Goal: Task Accomplishment & Management: Manage account settings

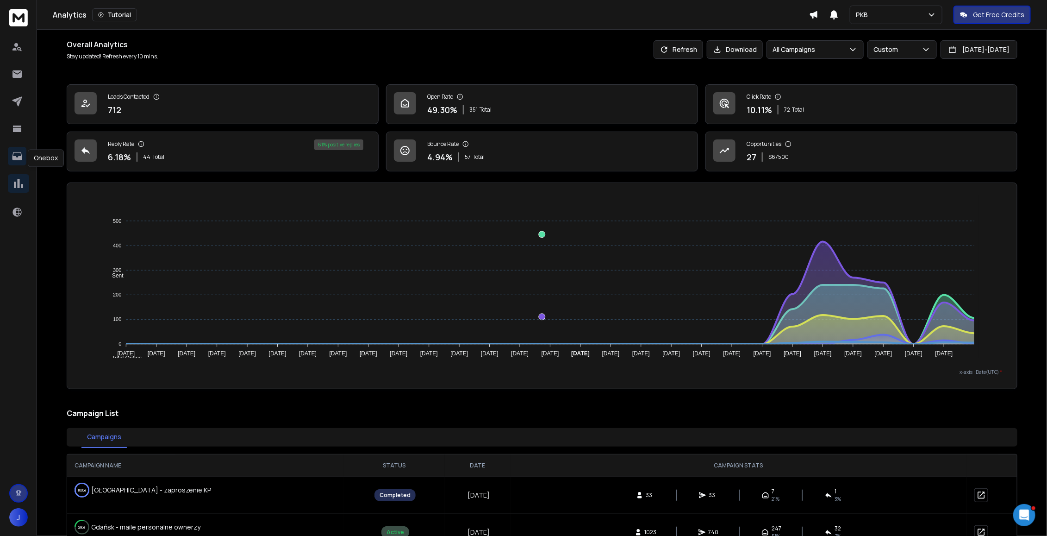
click at [14, 155] on icon at bounding box center [17, 155] width 11 height 11
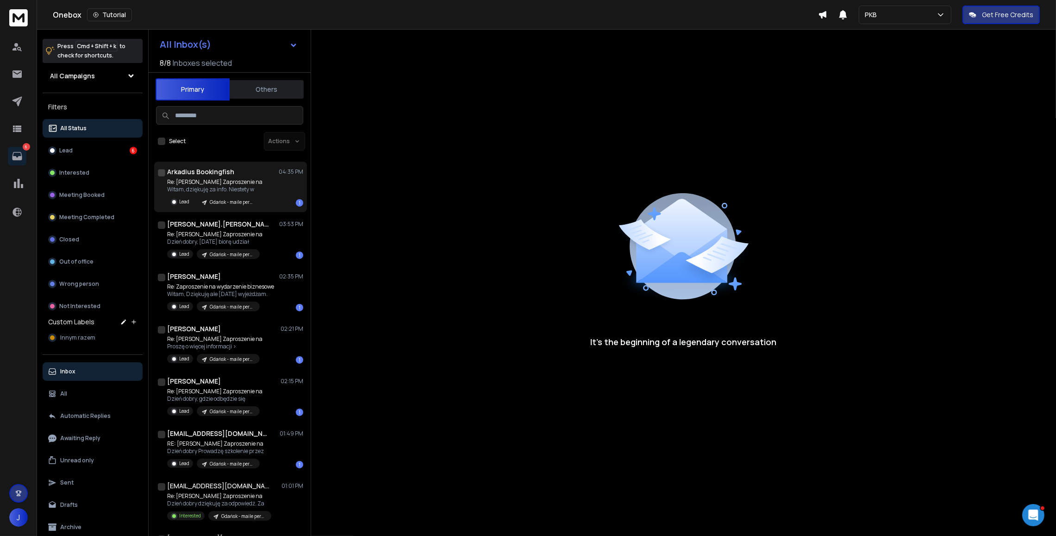
click at [227, 184] on p "Re: Panie Arkadiuszu Zaproszenie na" at bounding box center [214, 181] width 95 height 7
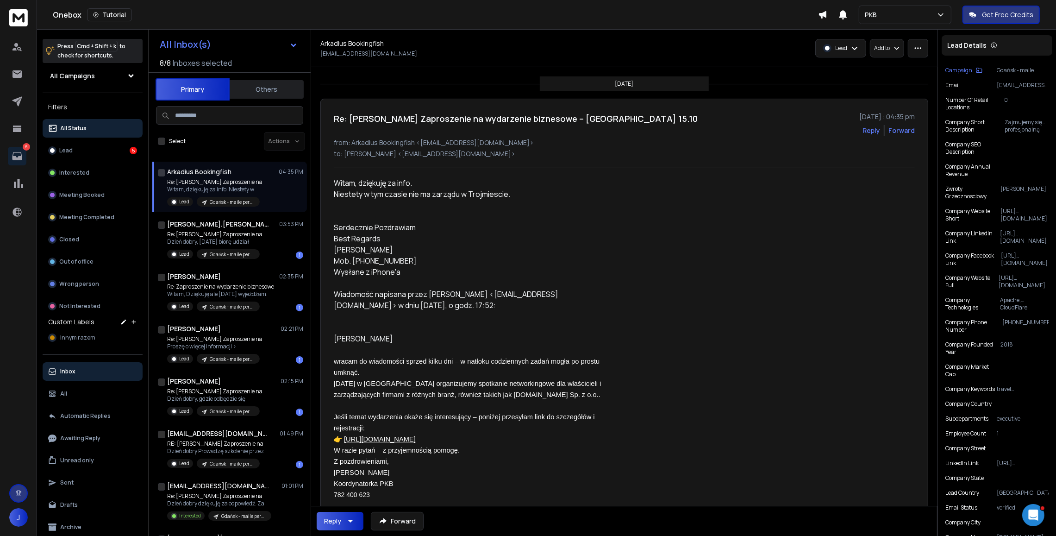
click at [855, 50] on icon at bounding box center [854, 47] width 7 height 7
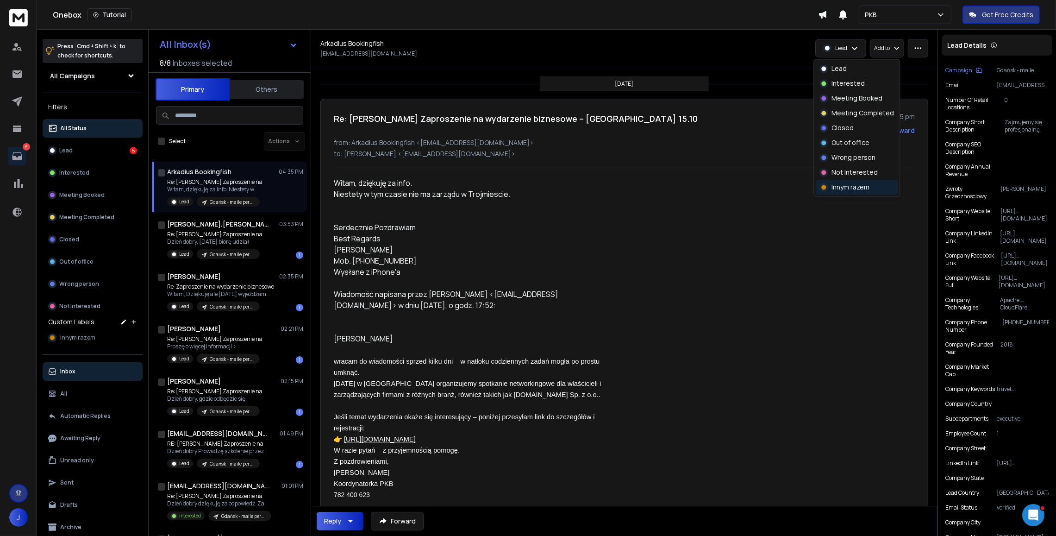
click at [871, 187] on div "Innym razem" at bounding box center [857, 187] width 82 height 15
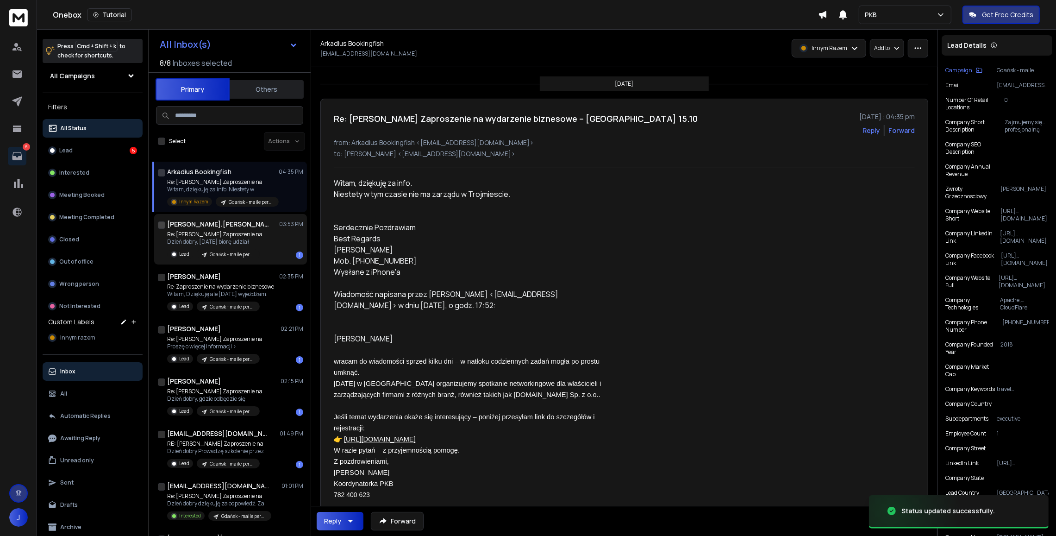
click at [209, 241] on p "Dzień dobry, Jutro biorę udział" at bounding box center [214, 241] width 95 height 7
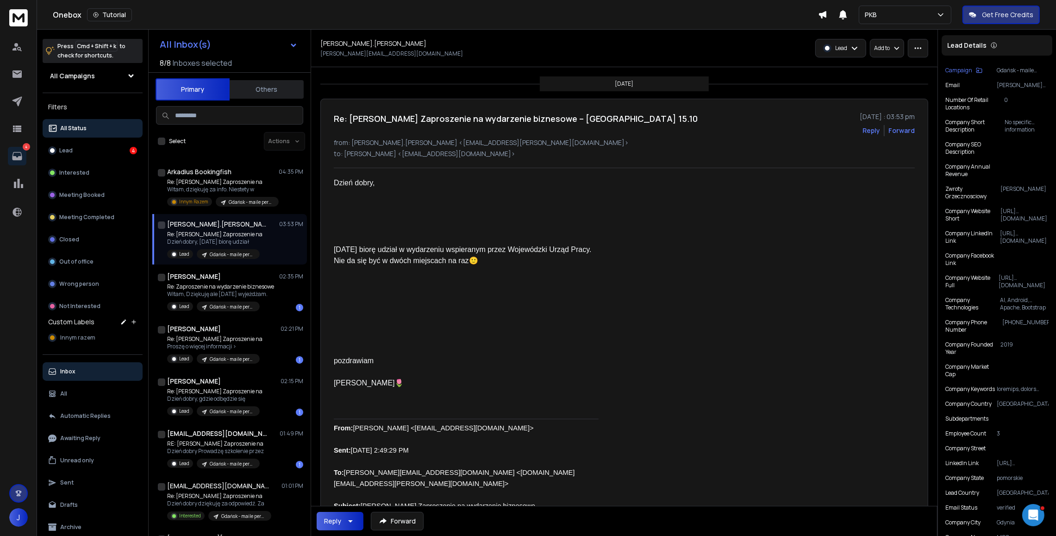
click at [346, 523] on icon "button" at bounding box center [350, 520] width 11 height 11
click at [355, 481] on div "Reply" at bounding box center [338, 479] width 49 height 19
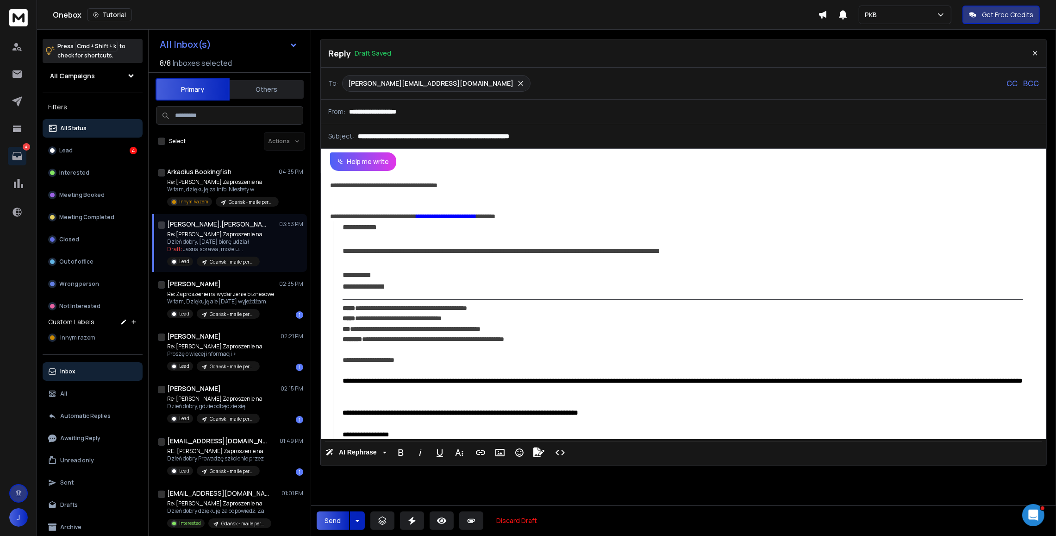
click at [325, 522] on button "Send" at bounding box center [333, 520] width 32 height 19
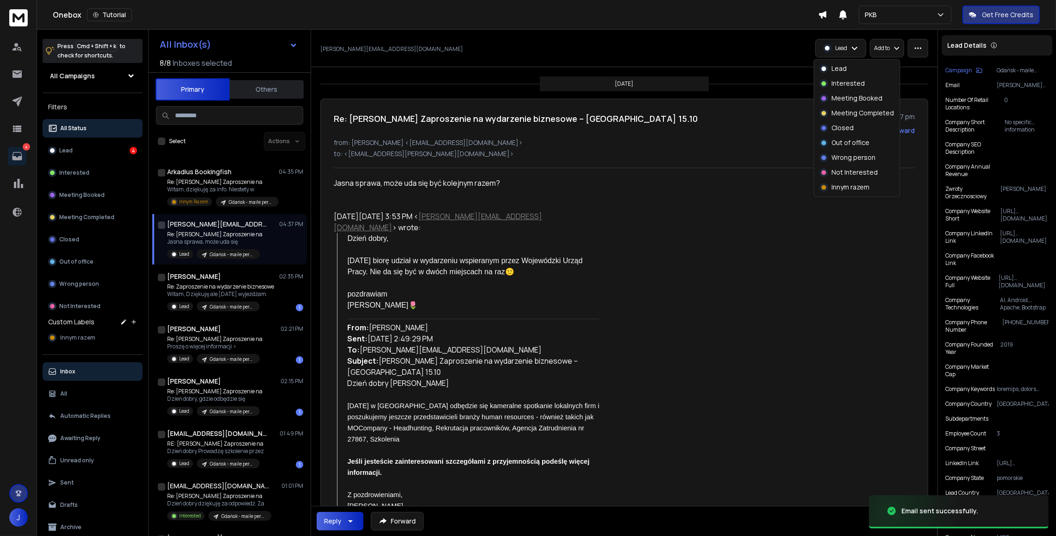
click at [857, 43] on div "Lead" at bounding box center [841, 48] width 50 height 18
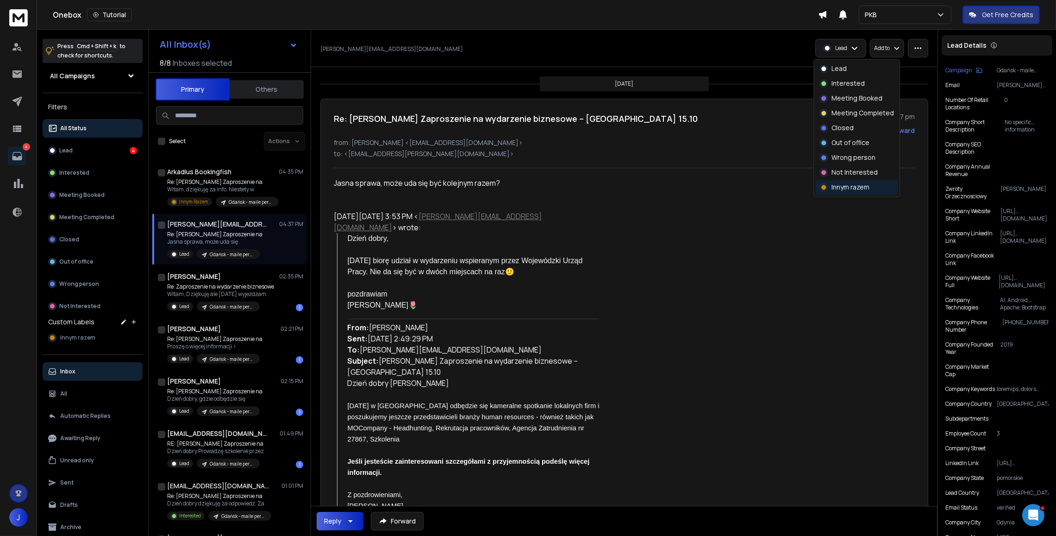
click at [865, 184] on p "Innym razem" at bounding box center [851, 187] width 38 height 9
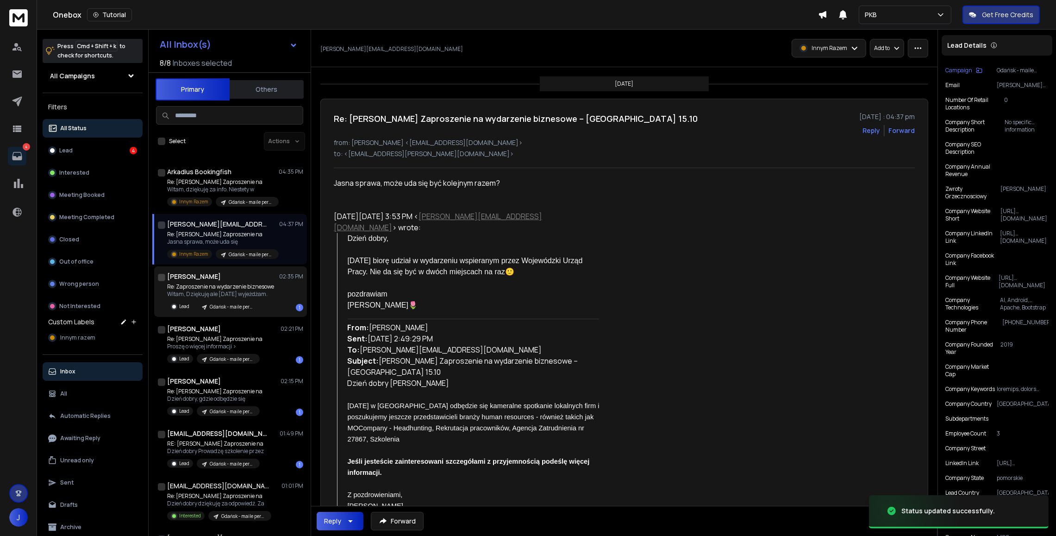
click at [199, 287] on p "Re: Zaproszenie na wydarzenie biznesowe" at bounding box center [220, 286] width 107 height 7
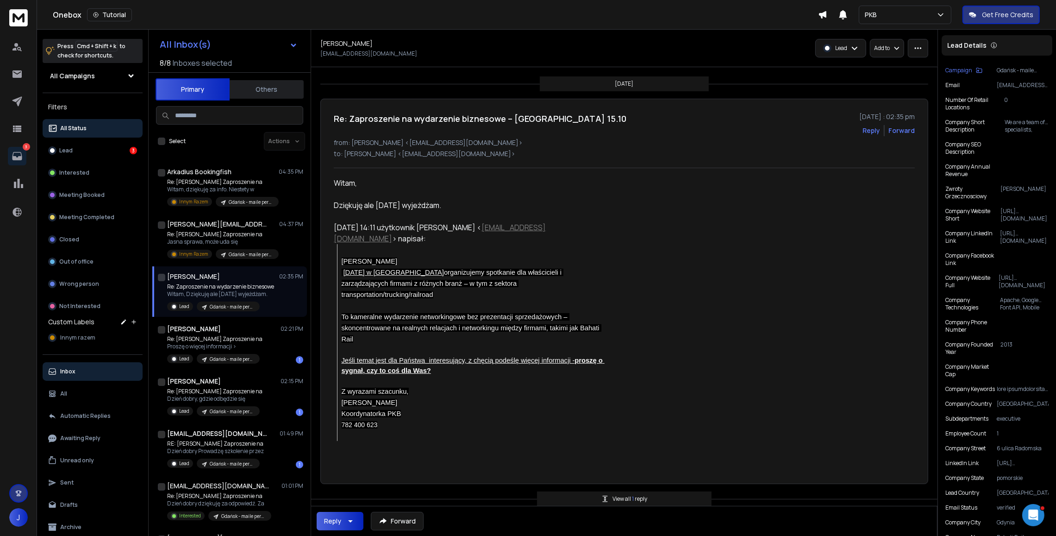
click at [352, 520] on icon "button" at bounding box center [350, 521] width 5 height 2
click at [328, 472] on p "Reply" at bounding box center [334, 478] width 33 height 13
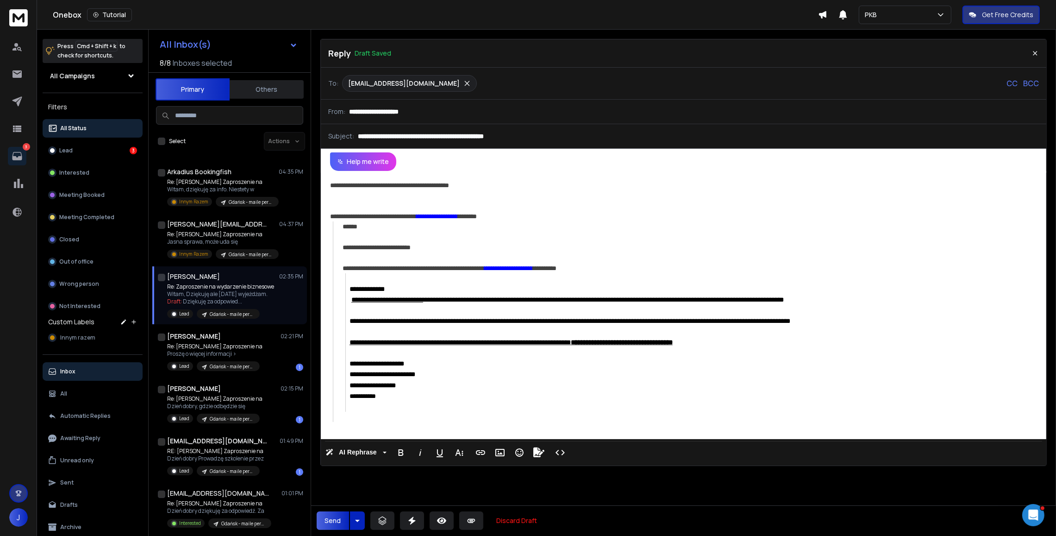
click at [338, 525] on button "Send" at bounding box center [333, 520] width 32 height 19
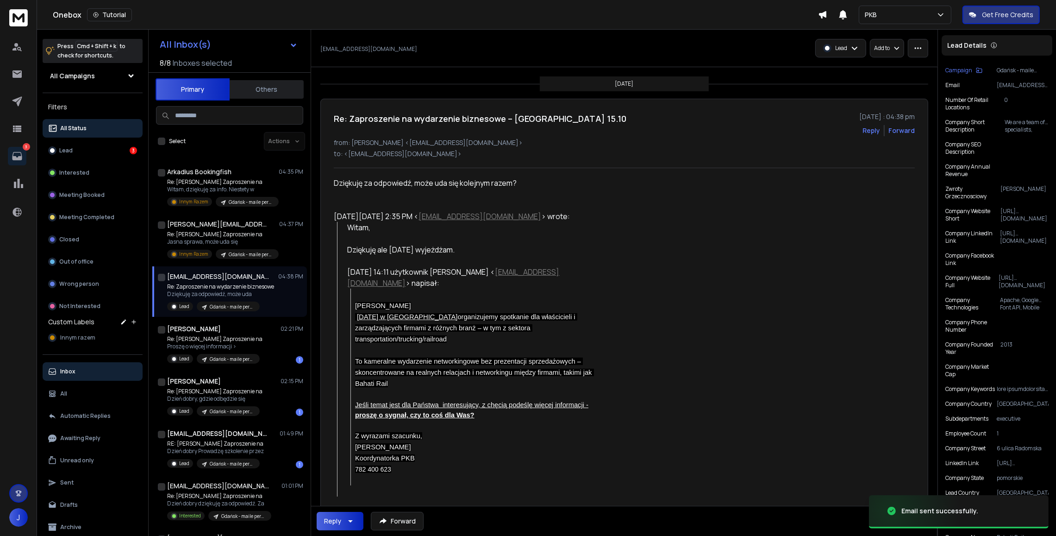
click at [862, 47] on div "Lead" at bounding box center [841, 48] width 50 height 18
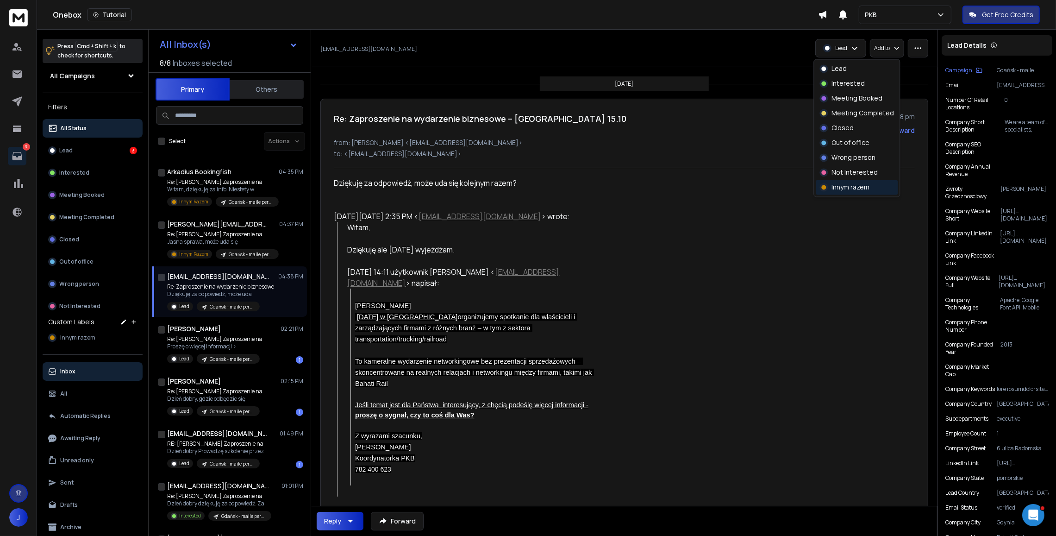
click at [863, 183] on p "Innym razem" at bounding box center [851, 187] width 38 height 9
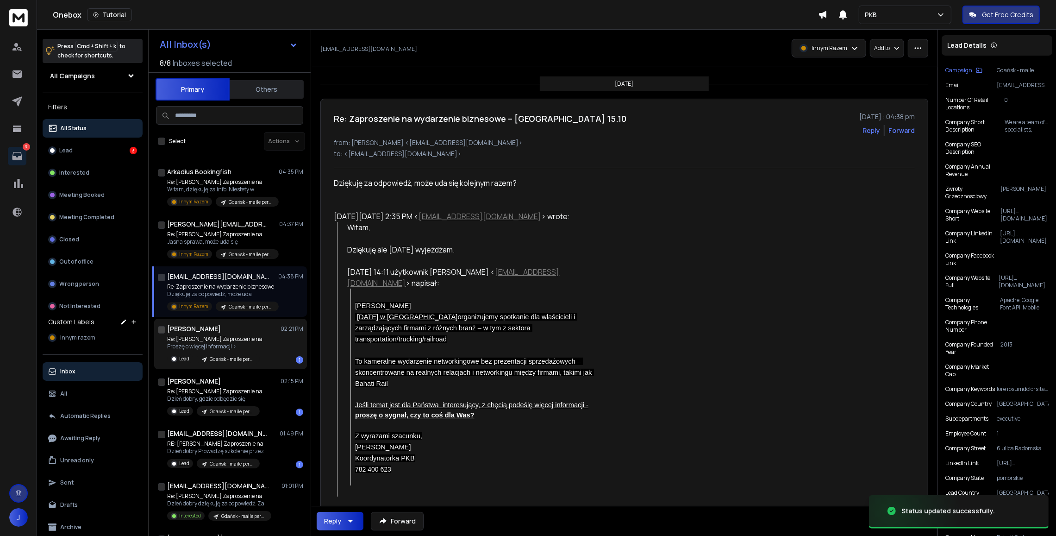
click at [249, 336] on p "Re: Panie Kamilu Zaproszenie na" at bounding box center [214, 338] width 95 height 7
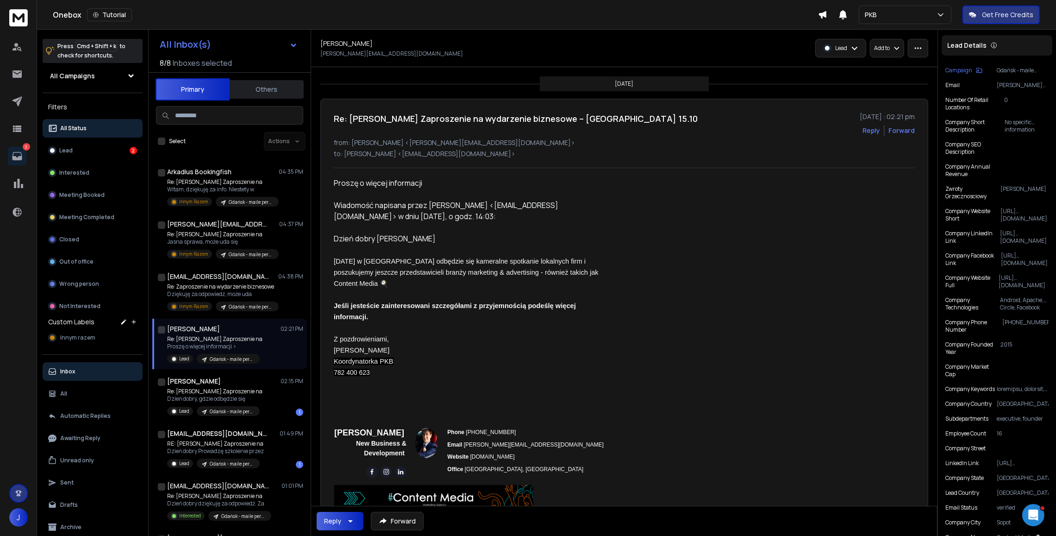
click at [341, 519] on div "Reply" at bounding box center [340, 520] width 32 height 11
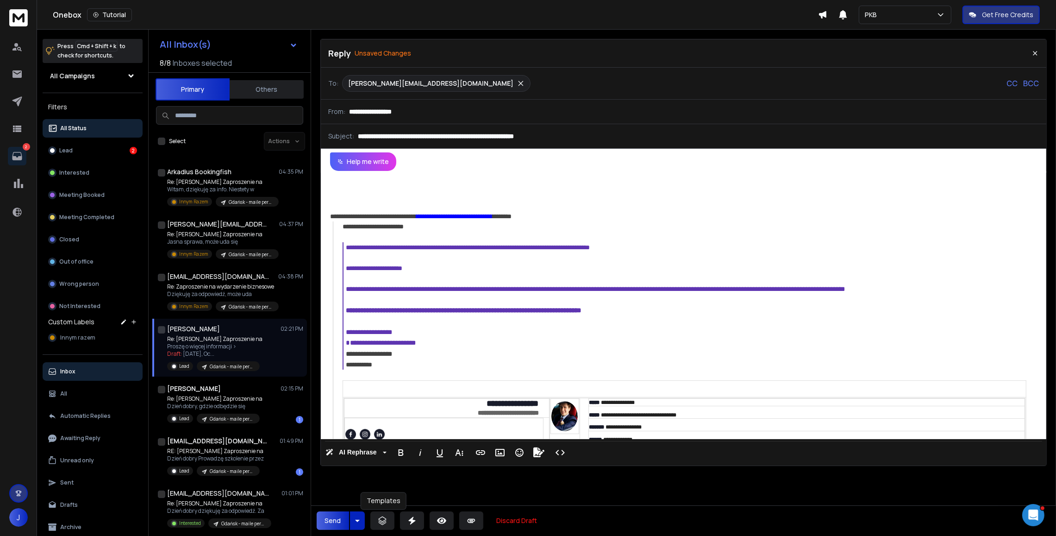
click at [388, 519] on button at bounding box center [382, 520] width 24 height 19
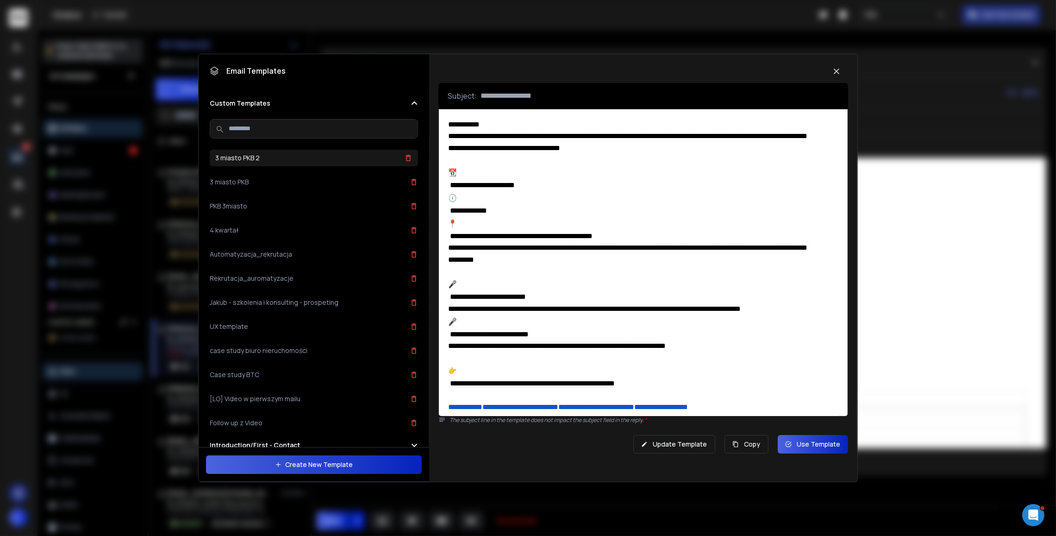
click at [809, 444] on button "Use Template" at bounding box center [813, 444] width 70 height 19
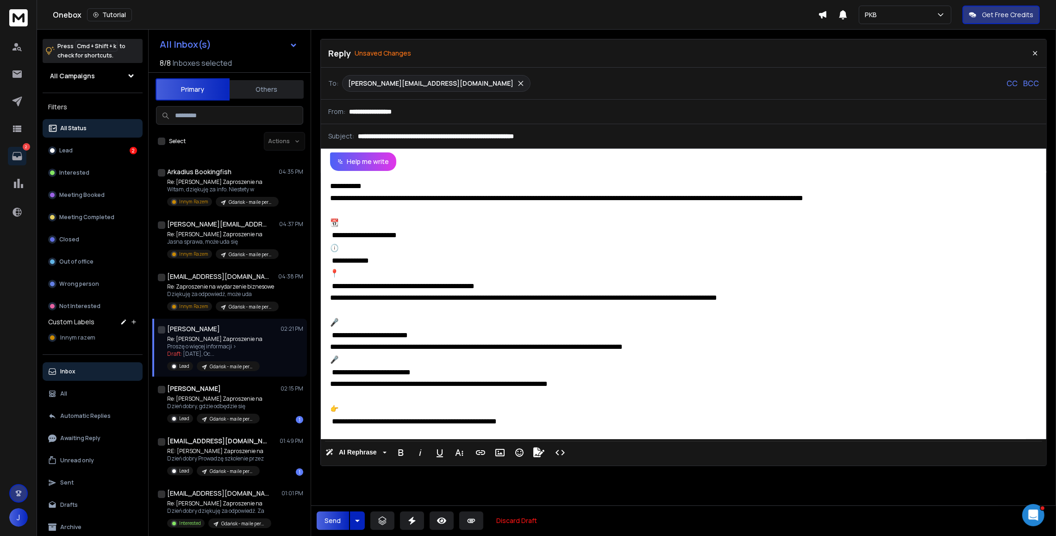
scroll to position [186, 0]
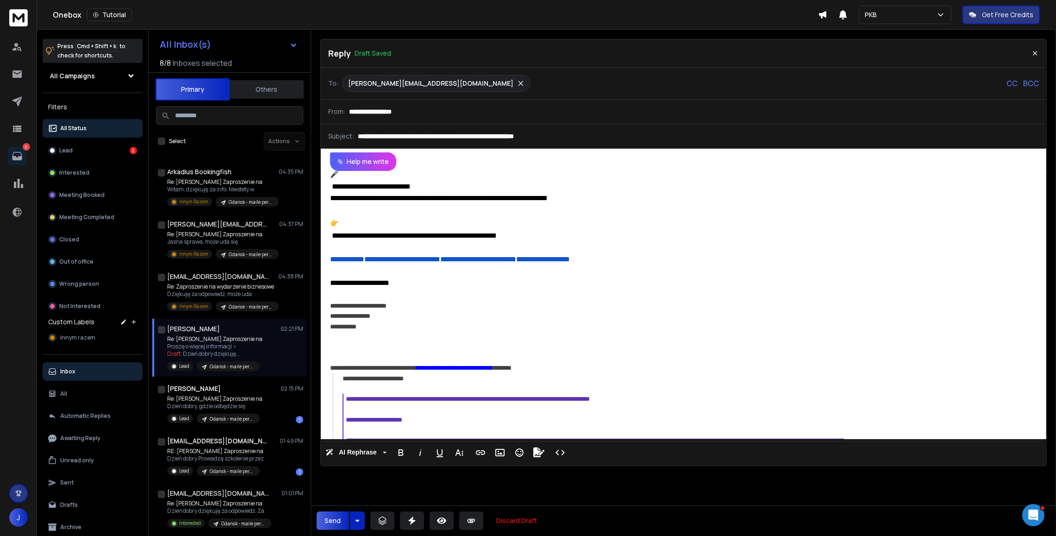
click at [1007, 87] on p "CC" at bounding box center [1012, 83] width 11 height 11
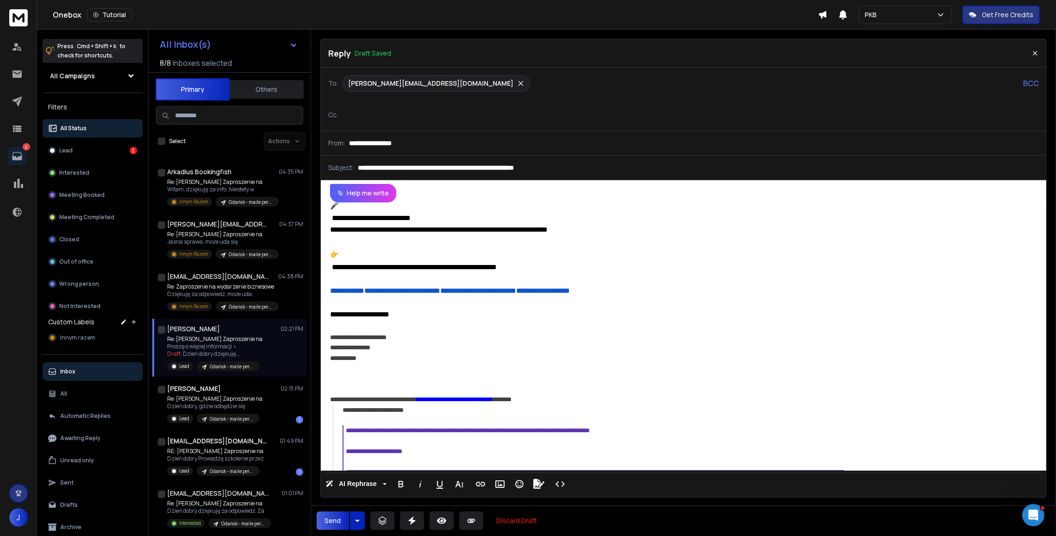
click at [402, 116] on input at bounding box center [374, 115] width 65 height 17
type input "**********"
click at [566, 117] on div at bounding box center [690, 115] width 697 height 17
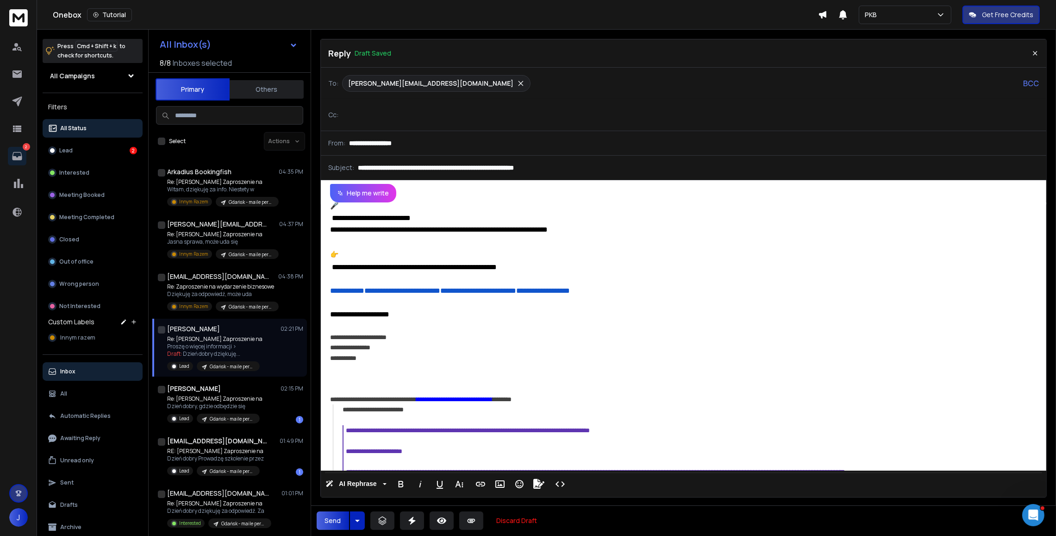
scroll to position [0, 0]
click at [332, 520] on button "Send" at bounding box center [333, 520] width 32 height 19
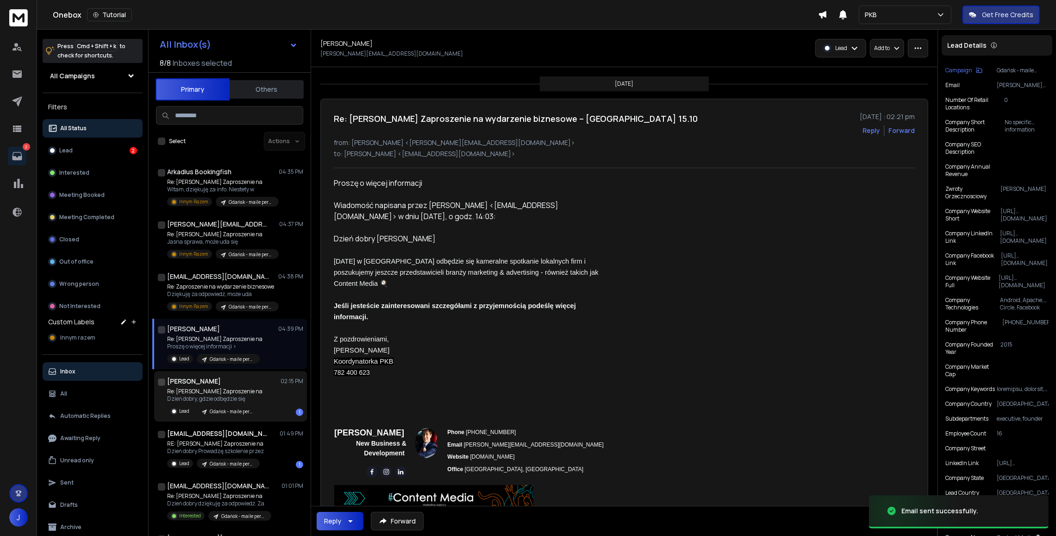
click at [271, 401] on div "Re: Panie Wojciechu Zaproszenie na Dzień dobry, gdzie odbędzie się Lead Gdańsk …" at bounding box center [235, 402] width 136 height 28
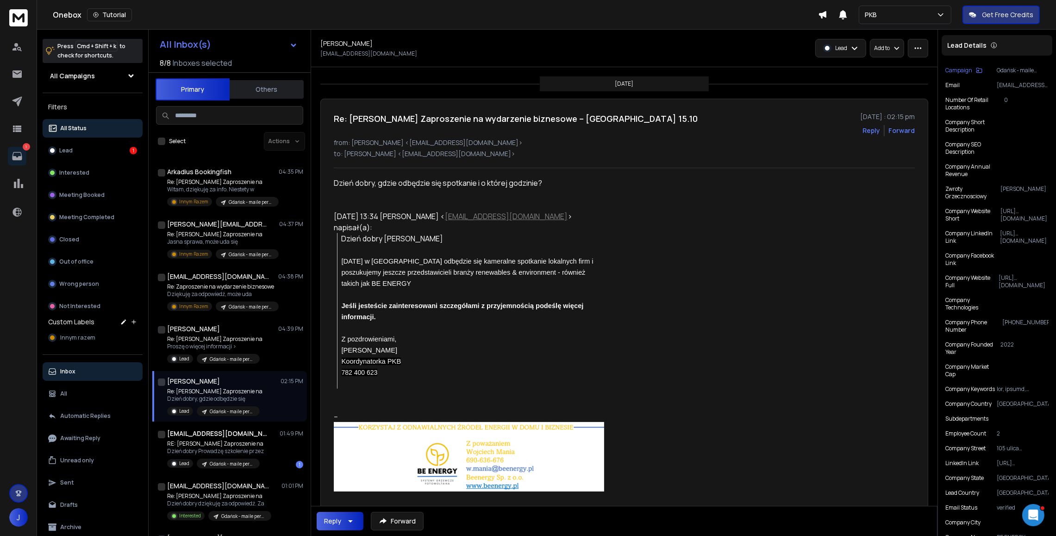
click at [335, 517] on div "Reply" at bounding box center [332, 520] width 17 height 9
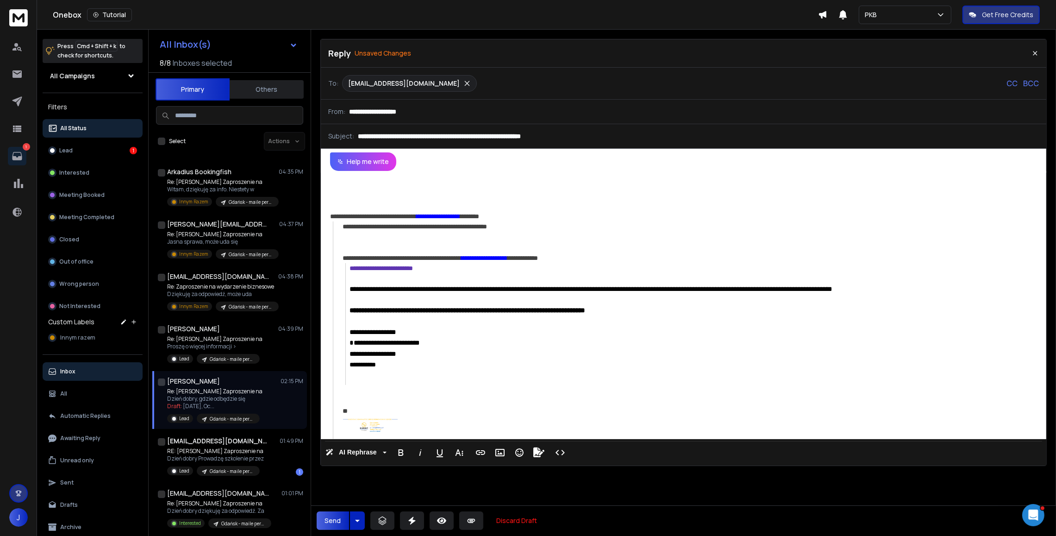
click at [1011, 81] on p "CC" at bounding box center [1012, 83] width 11 height 11
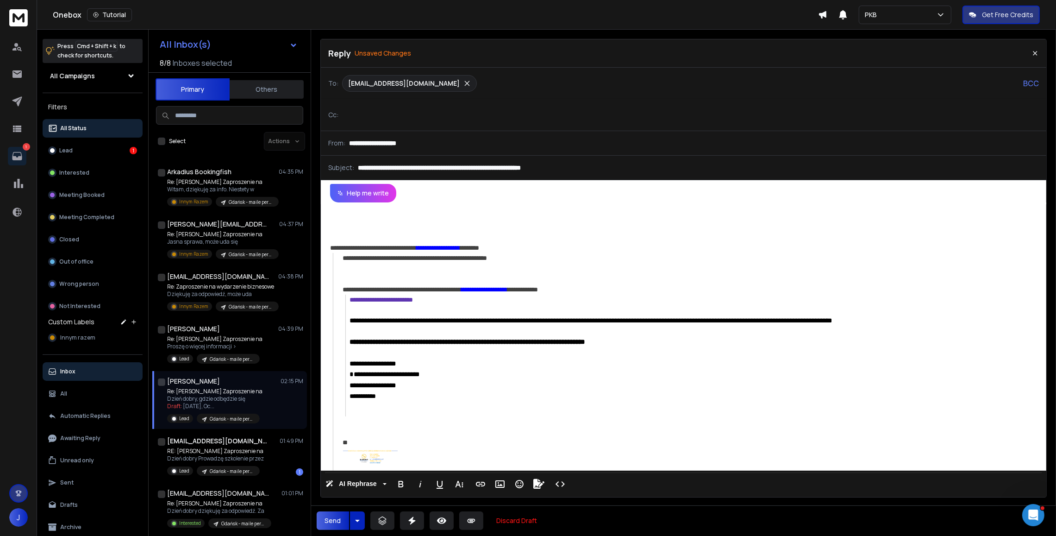
click at [567, 112] on div at bounding box center [690, 115] width 697 height 17
click at [525, 122] on div at bounding box center [690, 115] width 697 height 17
click at [386, 114] on input at bounding box center [374, 115] width 65 height 17
paste input "**********"
type input "**********"
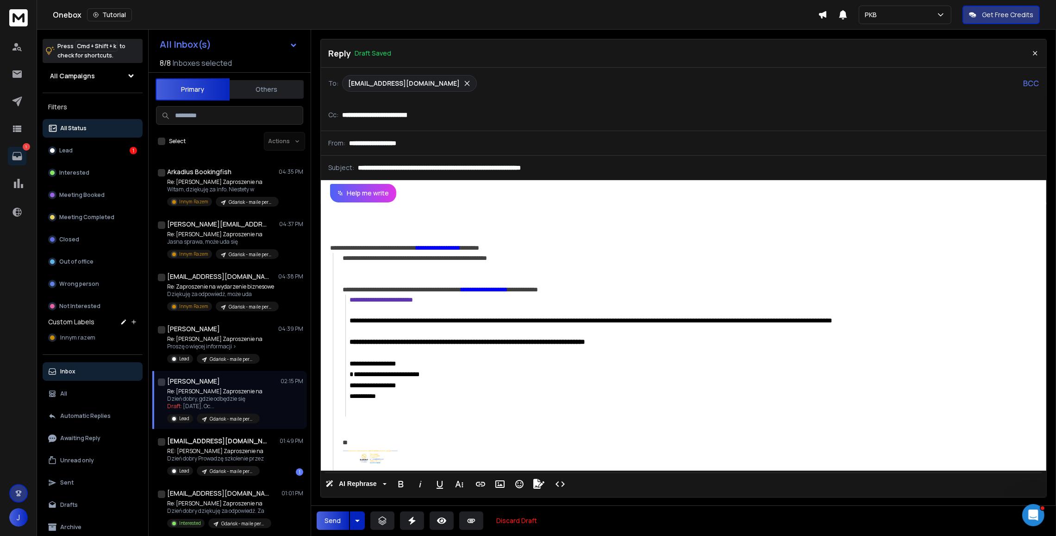
scroll to position [0, 32]
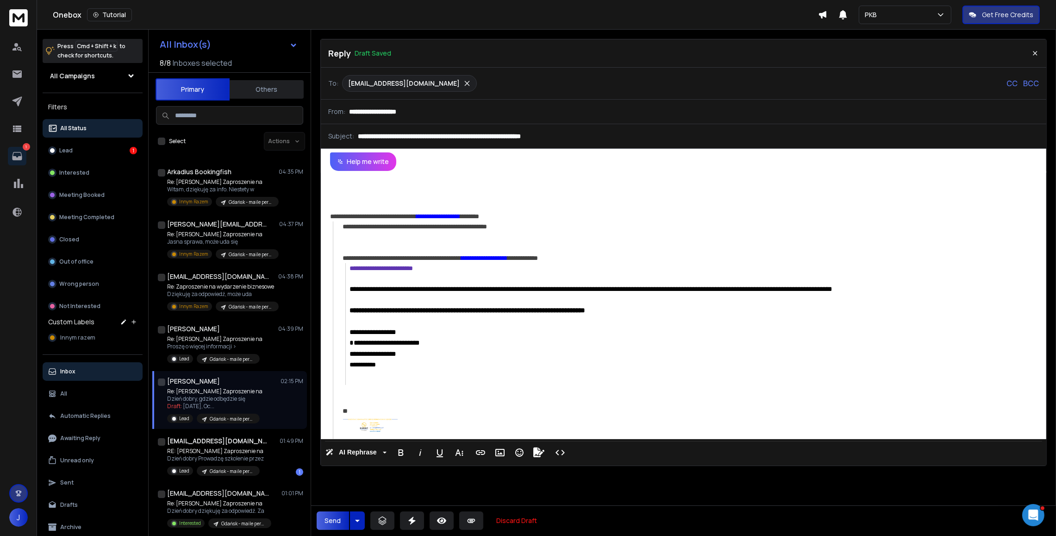
click at [1008, 81] on p "CC" at bounding box center [1012, 83] width 11 height 11
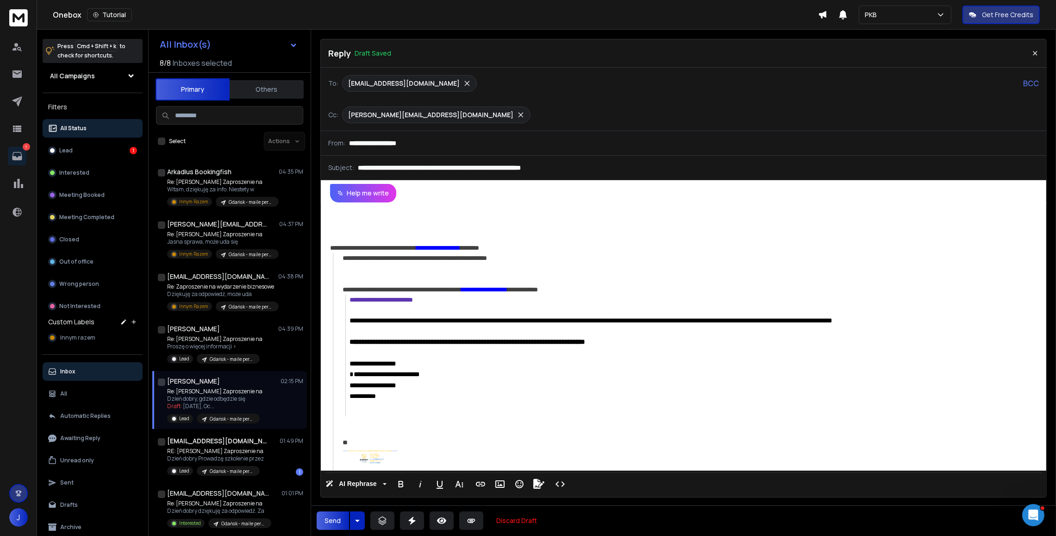
click at [480, 227] on div "**********" at bounding box center [684, 336] width 726 height 268
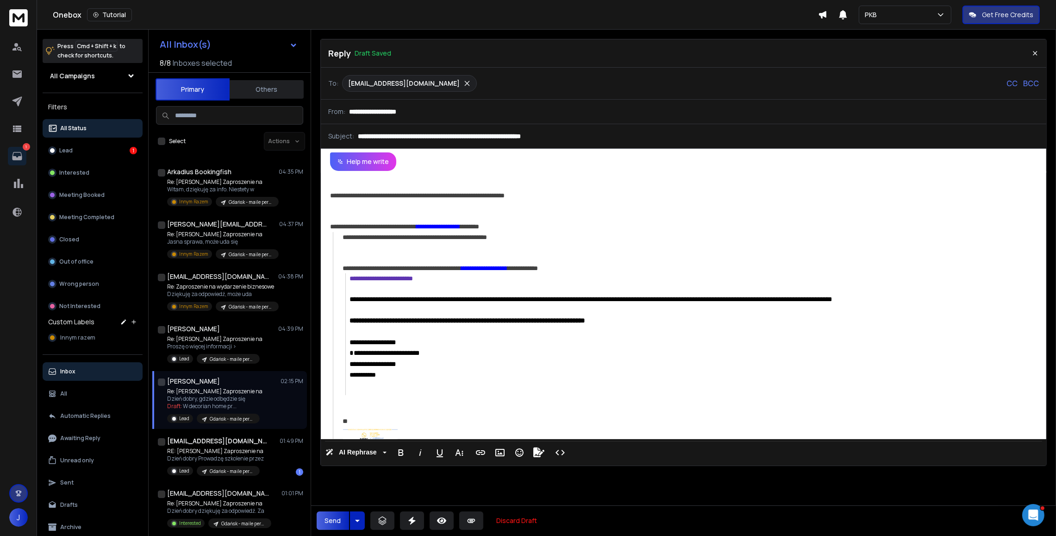
click at [507, 193] on div "**********" at bounding box center [678, 200] width 696 height 21
click at [343, 197] on div "**********" at bounding box center [678, 200] width 696 height 21
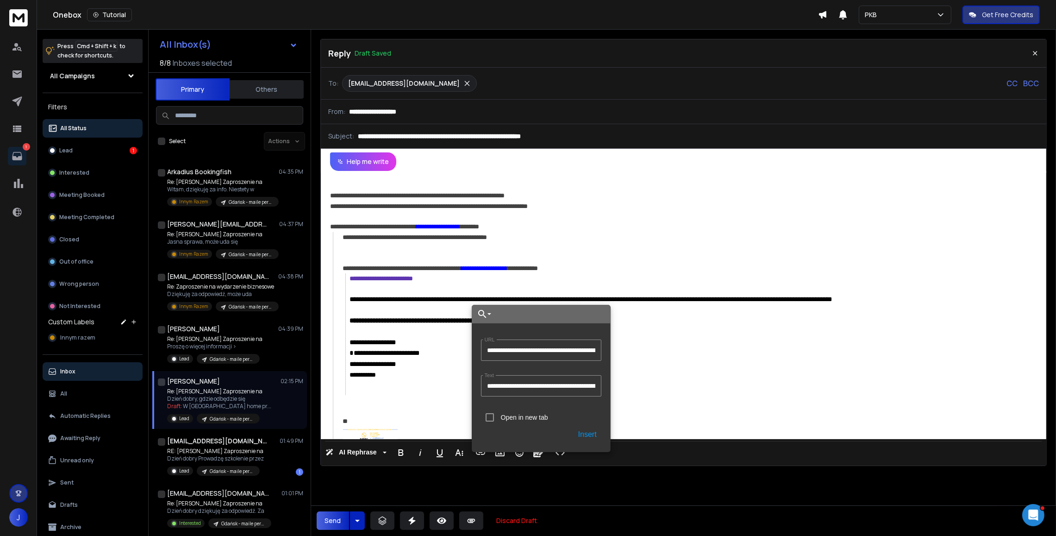
scroll to position [0, 135]
type input "**********"
drag, startPoint x: 528, startPoint y: 418, endPoint x: 538, endPoint y: 420, distance: 9.8
click at [528, 418] on label "Open in new tab" at bounding box center [524, 417] width 47 height 7
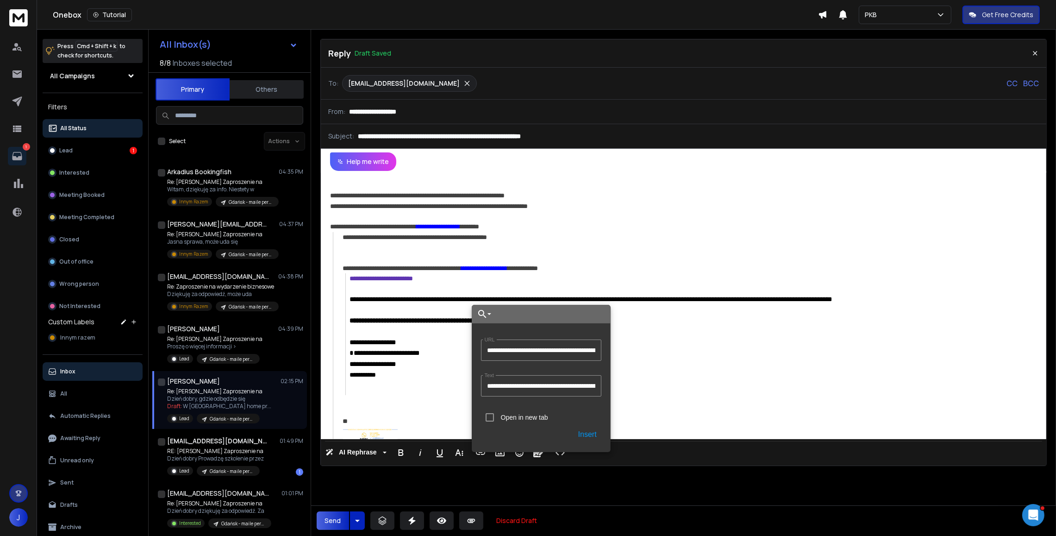
click at [589, 436] on button "Insert" at bounding box center [588, 434] width 28 height 17
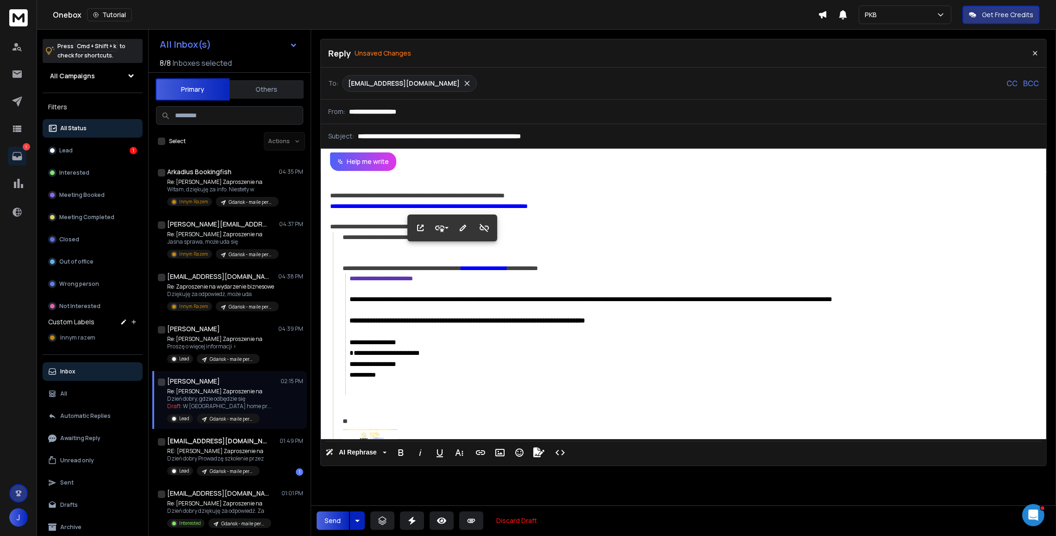
click at [640, 219] on div at bounding box center [683, 216] width 707 height 10
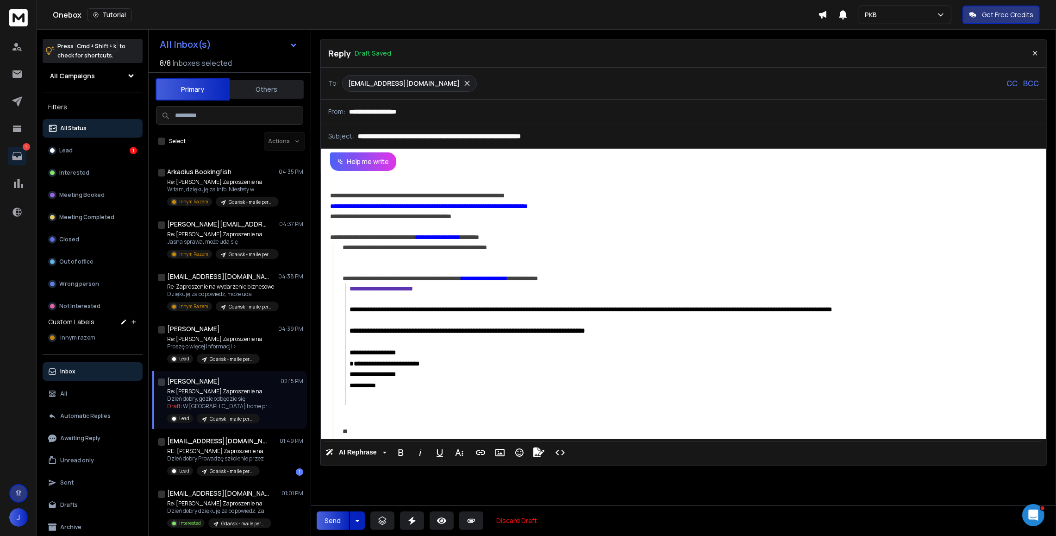
click at [481, 81] on input at bounding box center [513, 83] width 65 height 17
click at [1013, 79] on p "CC" at bounding box center [1012, 83] width 11 height 11
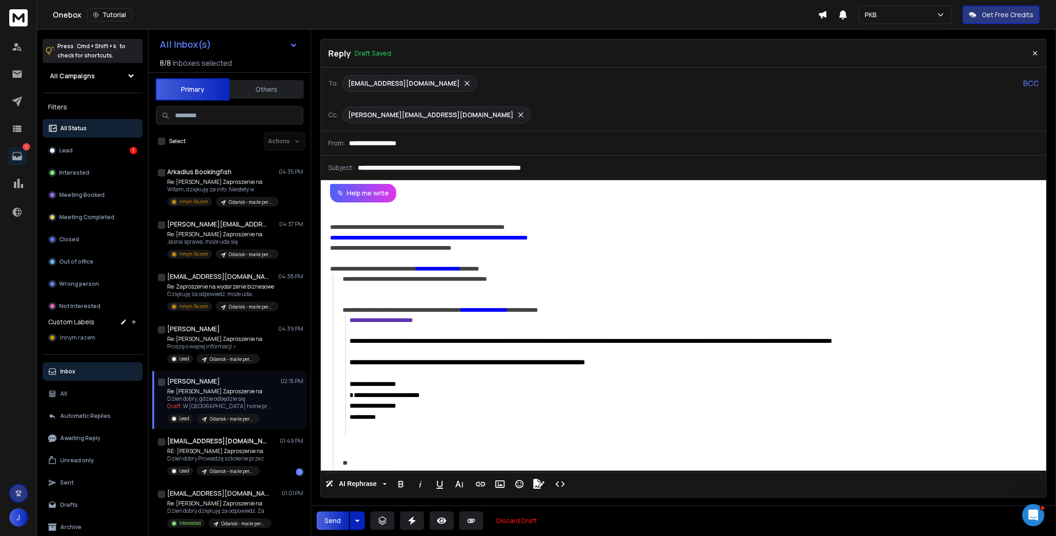
click at [338, 521] on button "Send" at bounding box center [333, 520] width 32 height 19
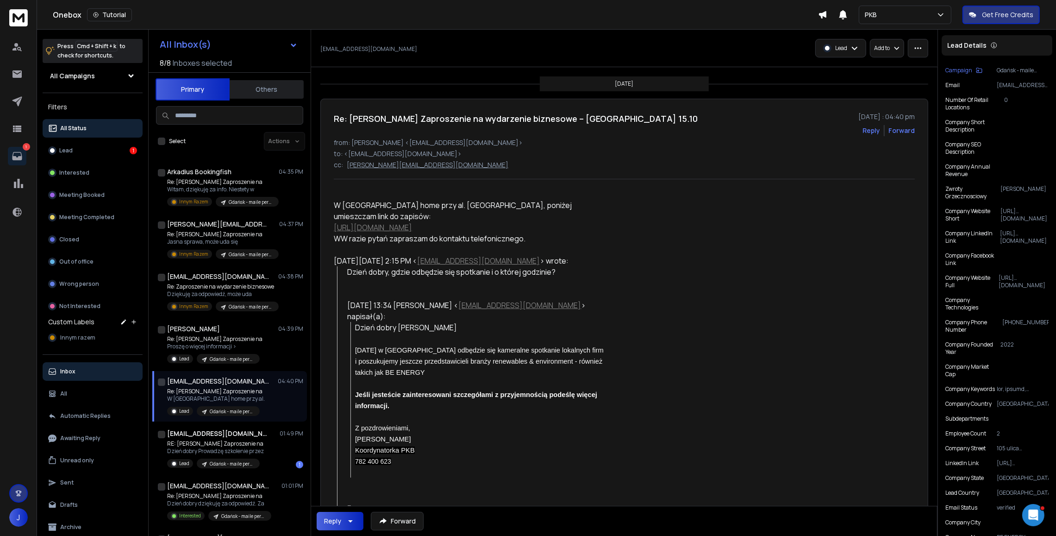
click at [844, 43] on div "Lead" at bounding box center [841, 48] width 50 height 18
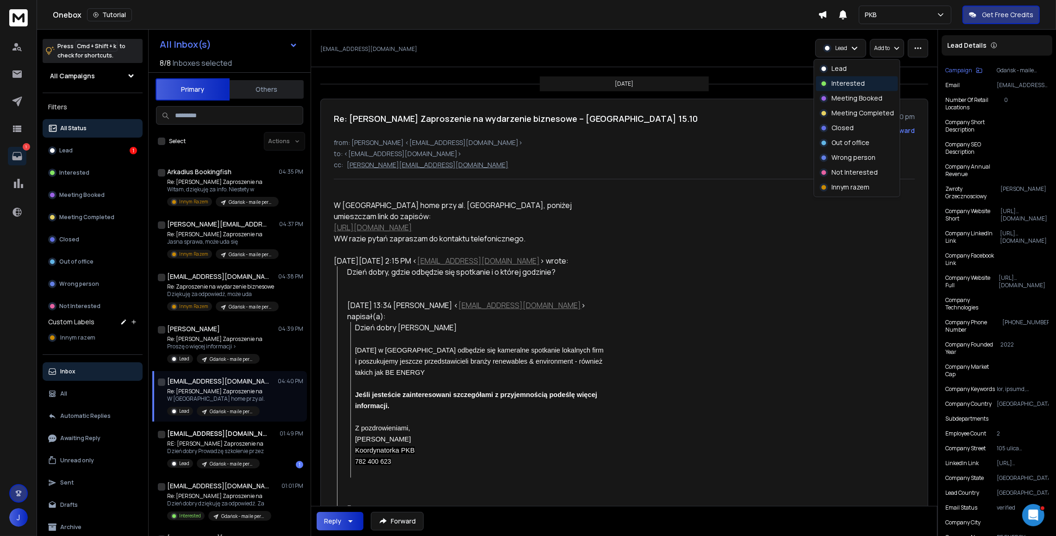
click at [872, 85] on div "Interested" at bounding box center [857, 83] width 82 height 15
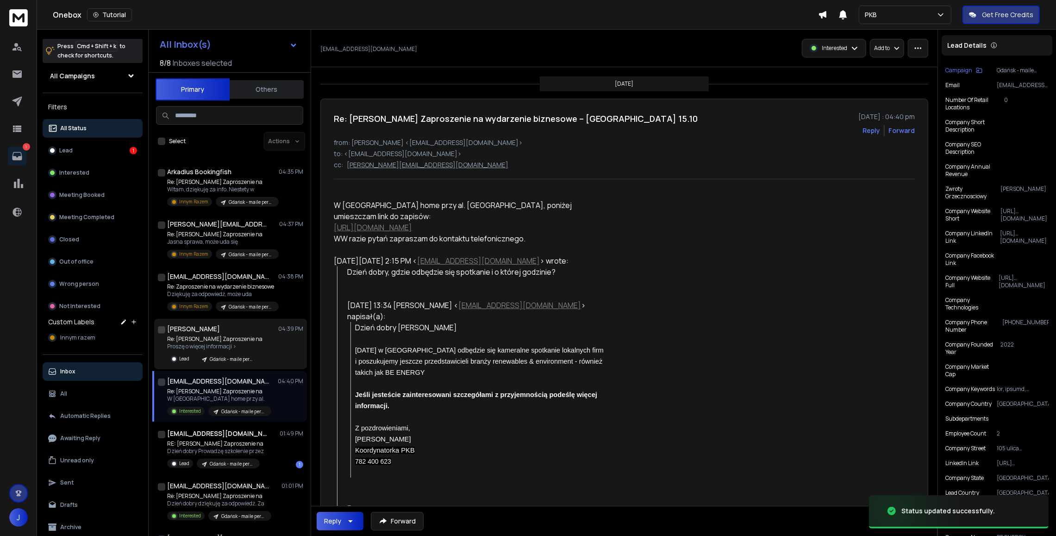
click at [266, 341] on div "Re: Panie Kamilu Zaproszenie na Proszę o więcej informacji > Lead Gdańsk - mail…" at bounding box center [235, 349] width 136 height 28
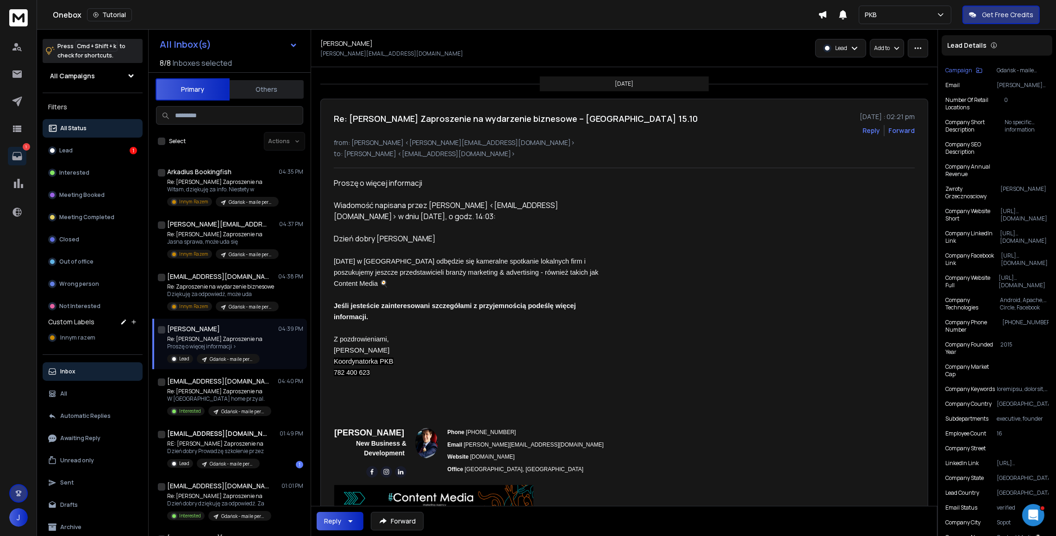
scroll to position [193, 0]
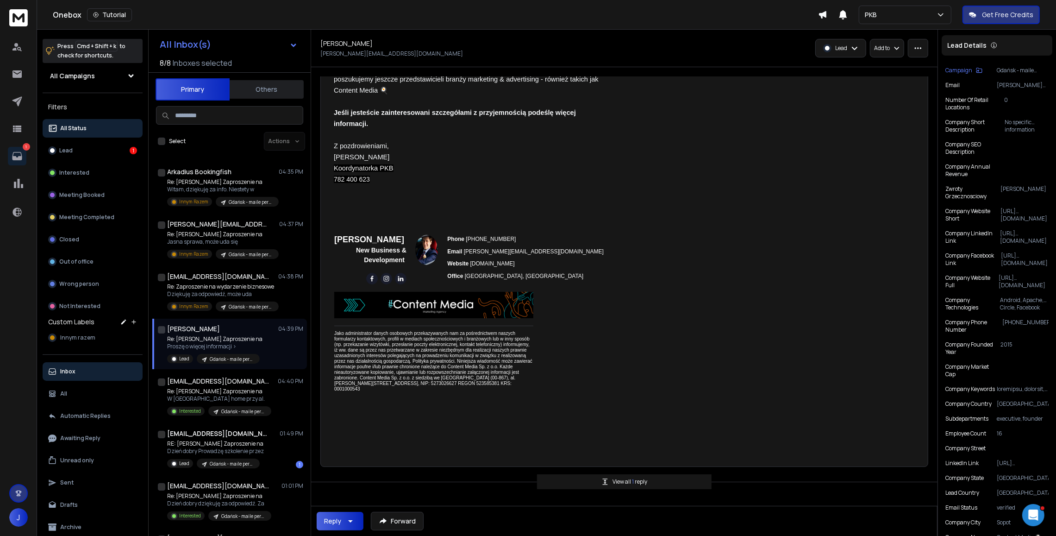
click at [641, 478] on p "View all 1 reply" at bounding box center [630, 481] width 35 height 7
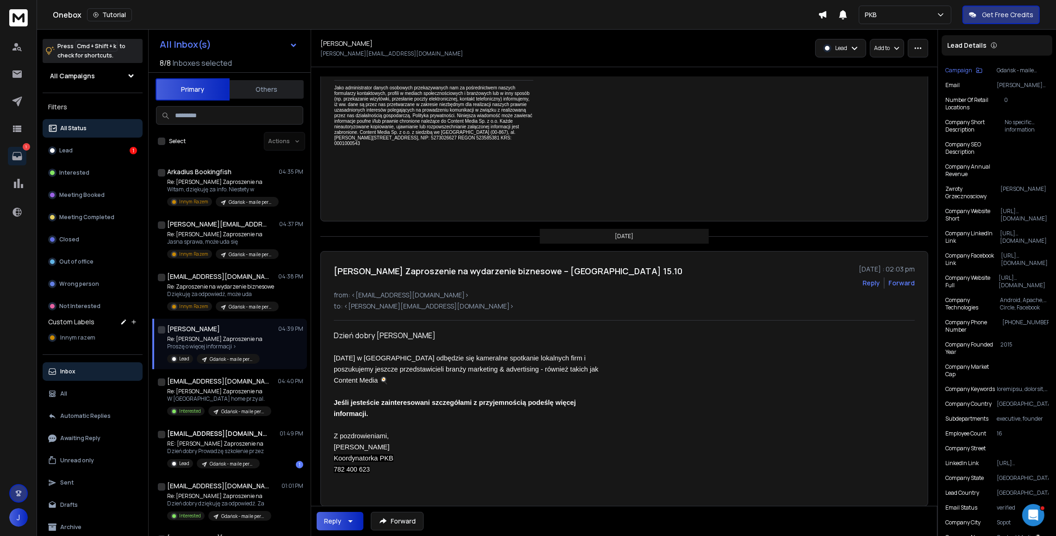
click at [822, 56] on div "Lead" at bounding box center [841, 48] width 50 height 18
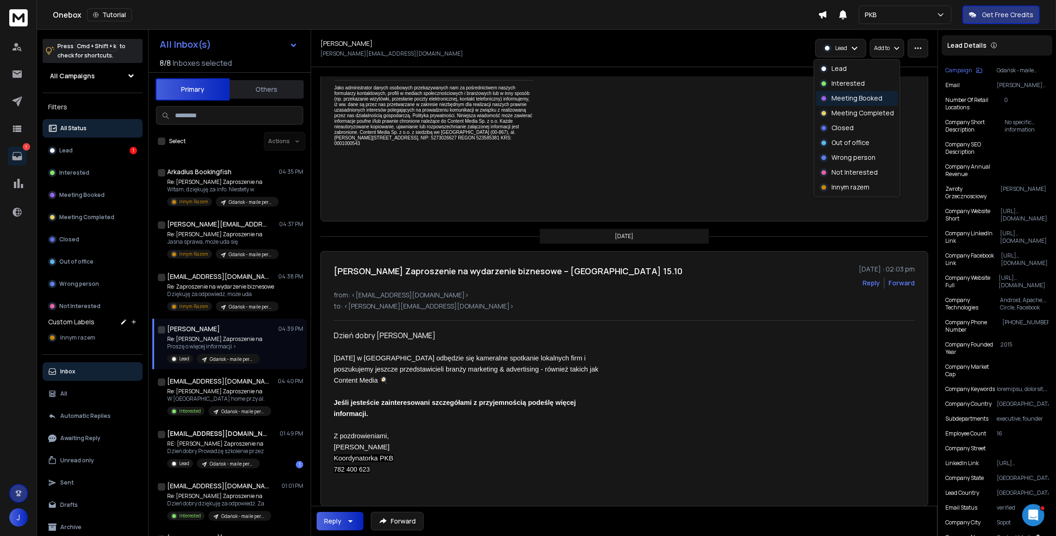
click at [840, 91] on div "Meeting Booked" at bounding box center [857, 98] width 82 height 15
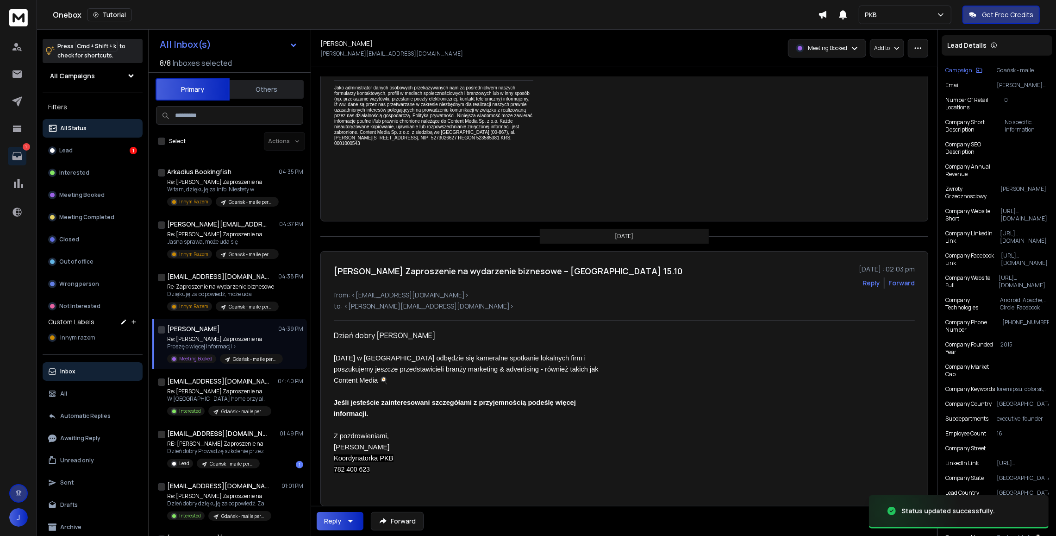
click at [844, 41] on div "Meeting Booked" at bounding box center [827, 48] width 77 height 18
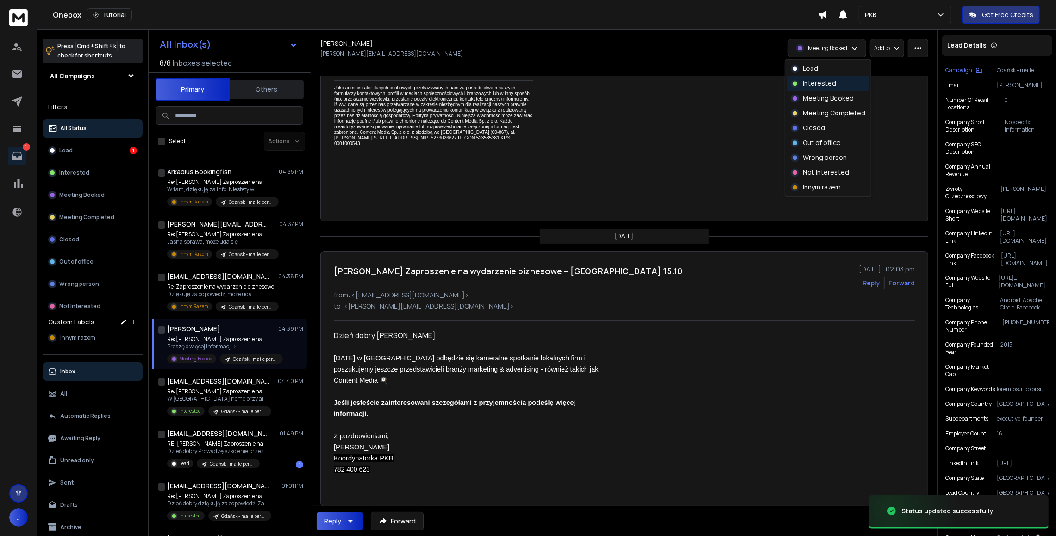
click at [850, 80] on div "Interested" at bounding box center [828, 83] width 82 height 15
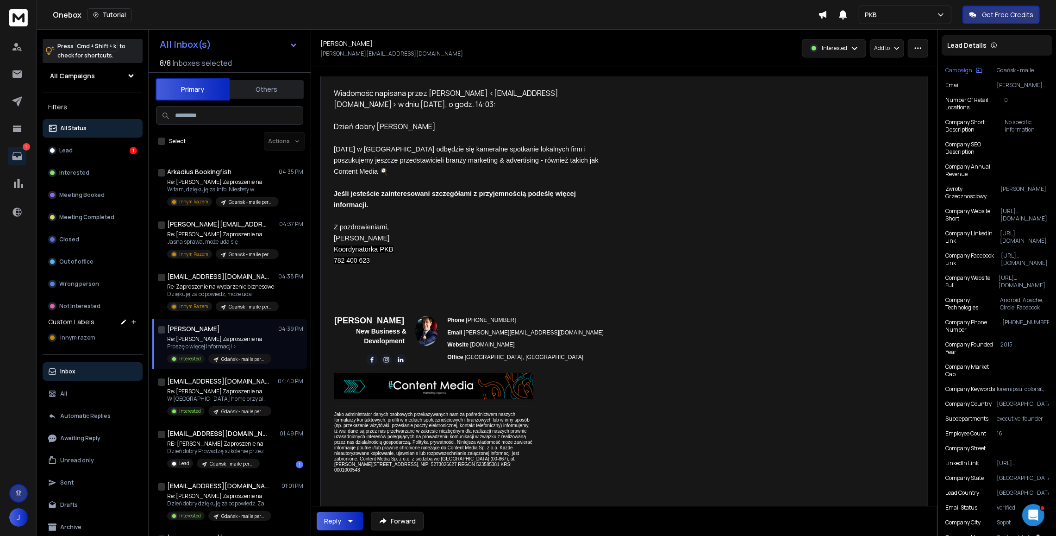
scroll to position [0, 0]
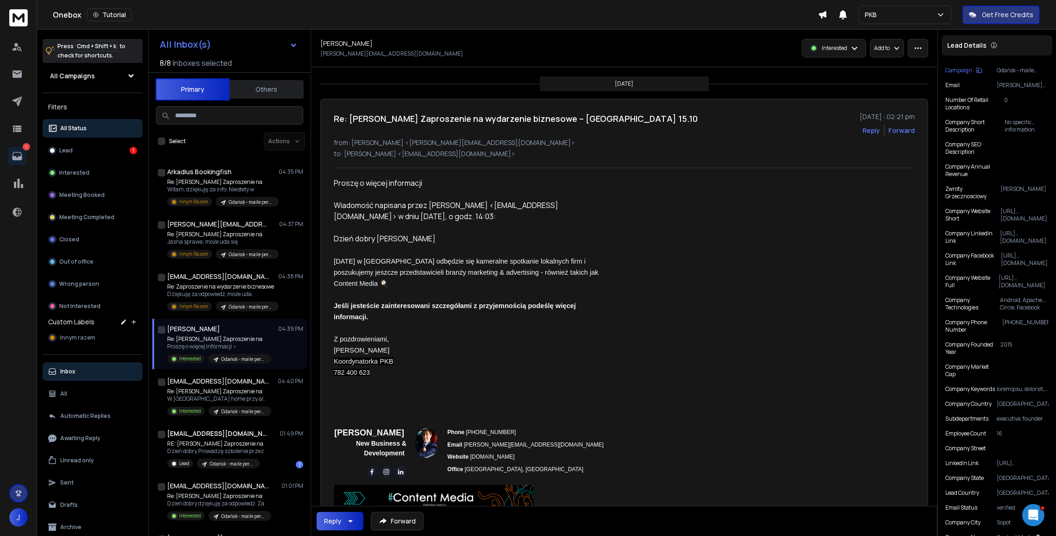
click at [280, 340] on div "Re: Panie Kamilu Zaproszenie na Proszę o więcej informacji > Interested Gdańsk …" at bounding box center [235, 349] width 136 height 28
click at [349, 522] on icon "button" at bounding box center [350, 520] width 11 height 11
click at [328, 518] on div "Reply" at bounding box center [332, 520] width 17 height 9
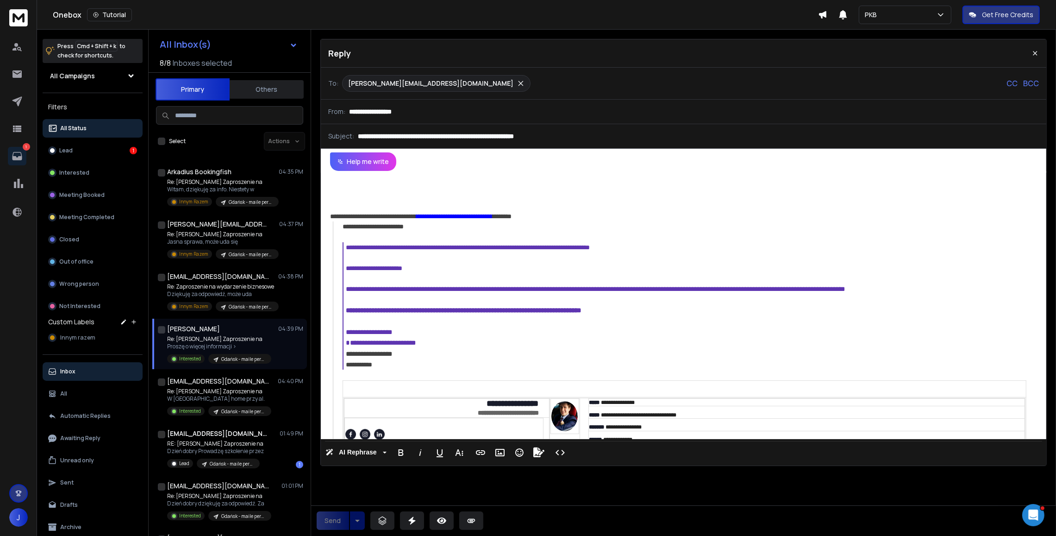
click at [449, 168] on div "Help me write" at bounding box center [684, 161] width 726 height 24
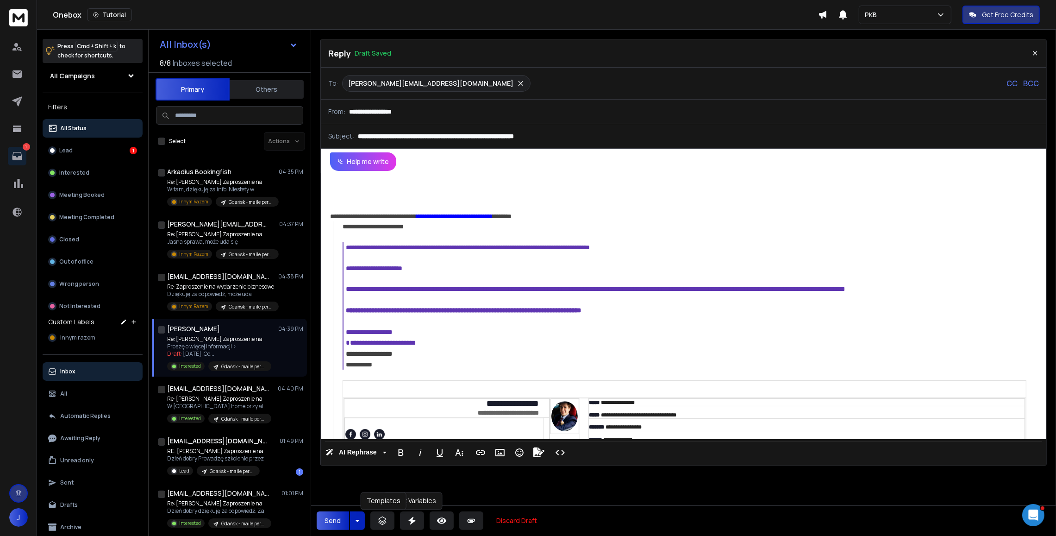
click at [387, 520] on button at bounding box center [382, 520] width 24 height 19
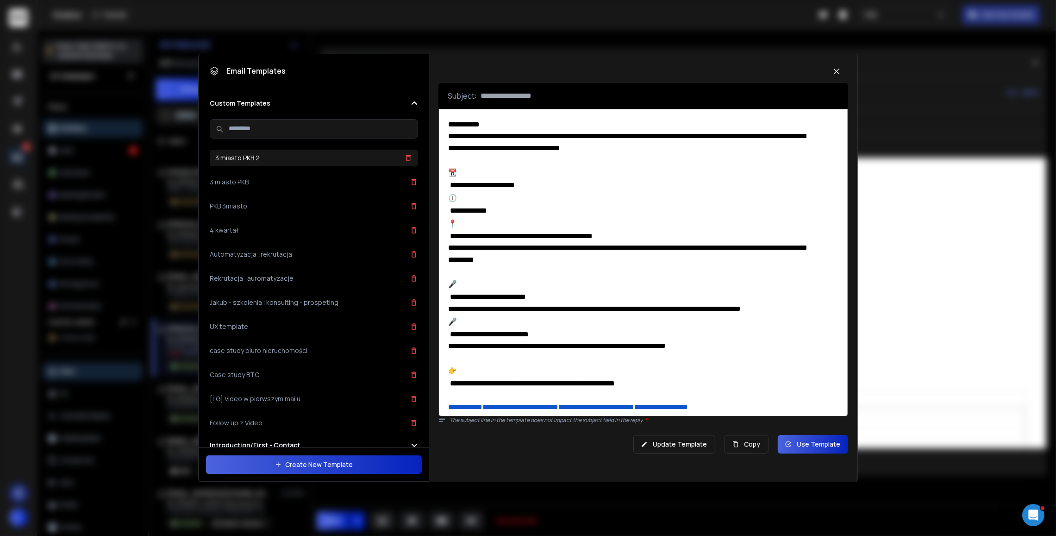
click at [826, 444] on button "Use Template" at bounding box center [813, 444] width 70 height 19
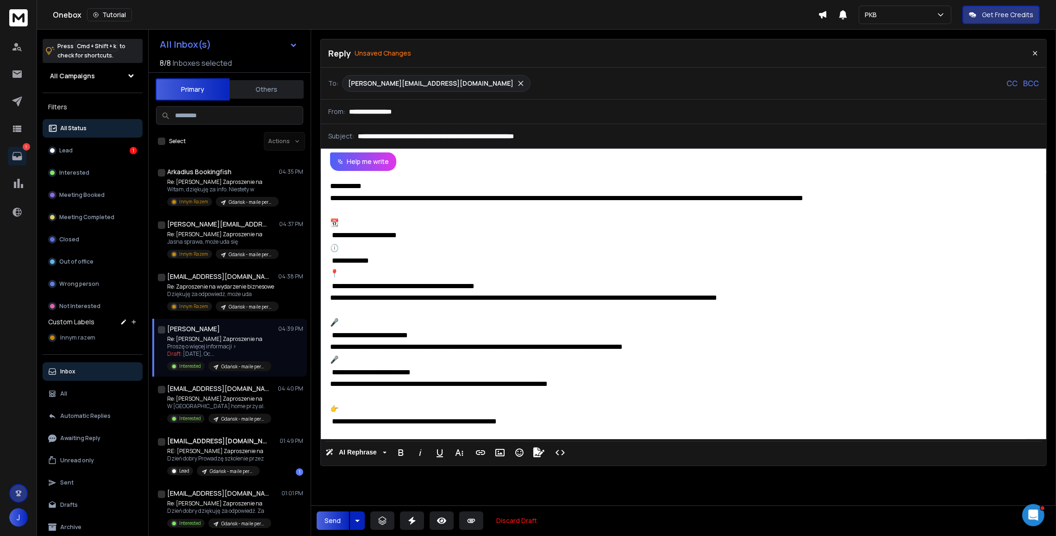
scroll to position [304, 0]
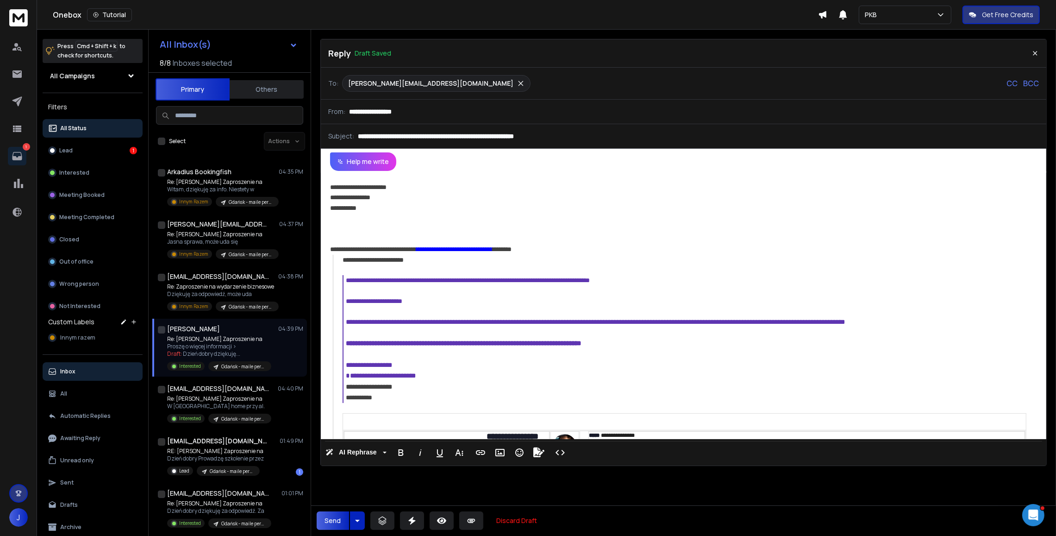
click at [1007, 85] on p "CC" at bounding box center [1012, 83] width 11 height 11
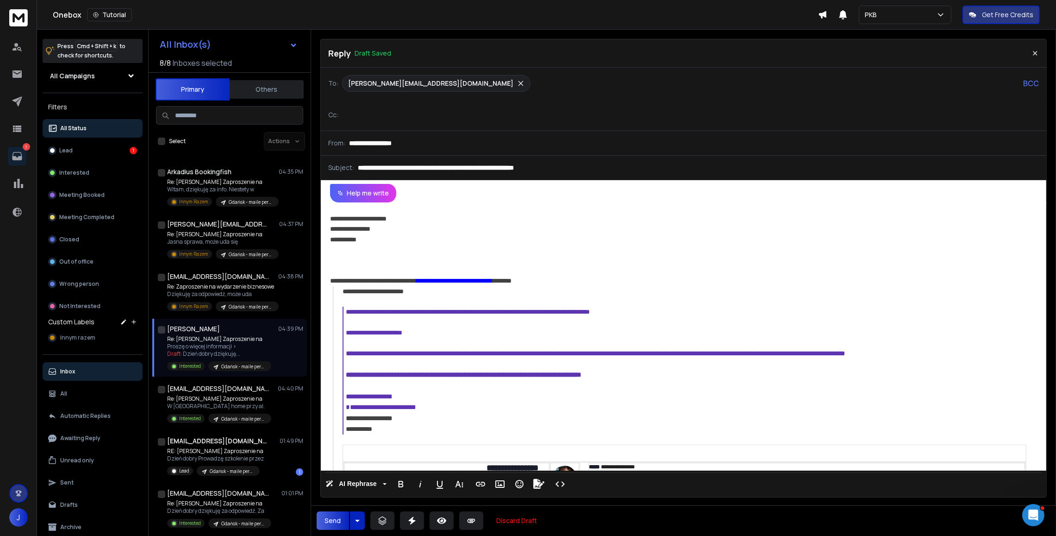
click at [351, 116] on input at bounding box center [374, 115] width 65 height 17
type input "**********"
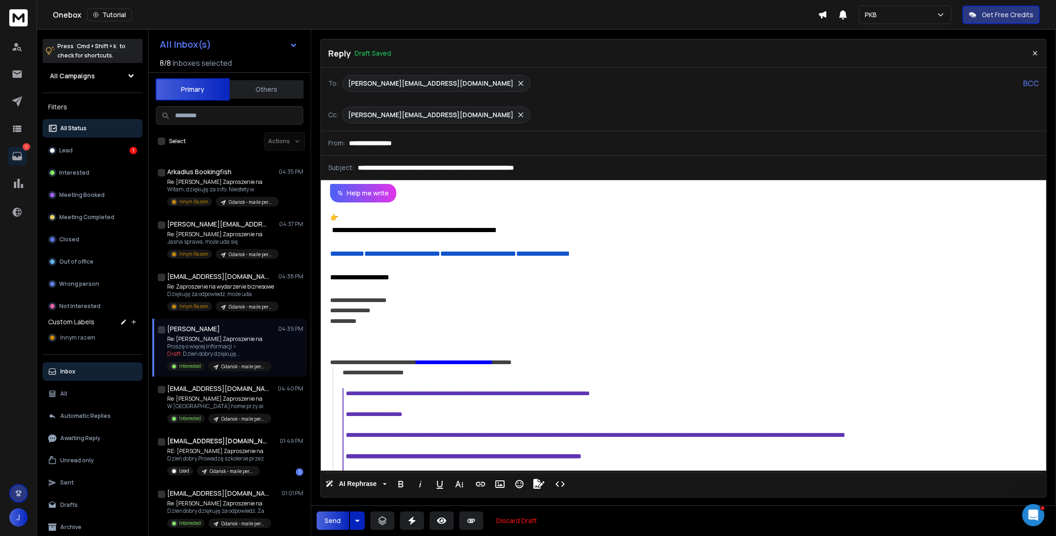
scroll to position [0, 0]
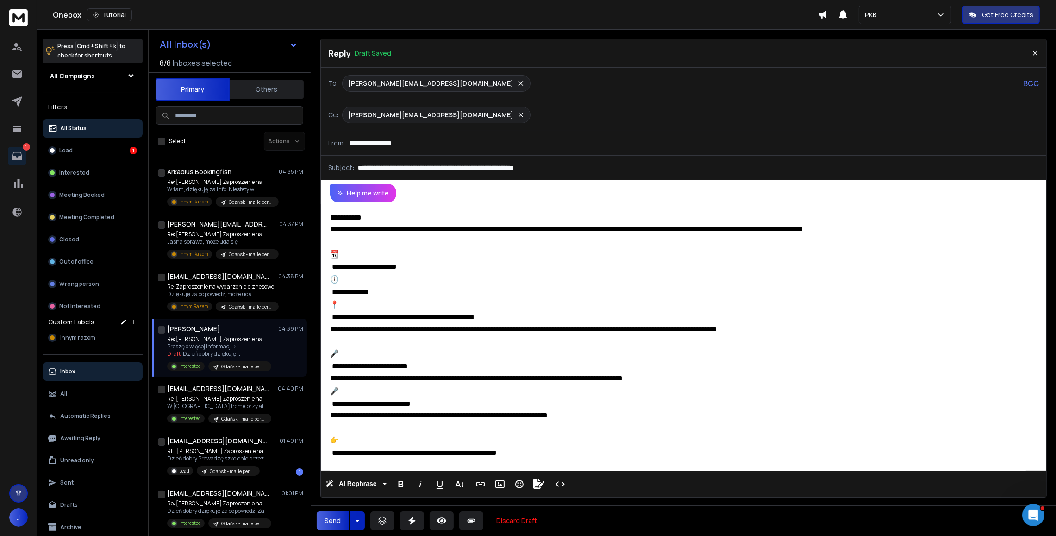
click at [334, 515] on button "Send" at bounding box center [333, 520] width 32 height 19
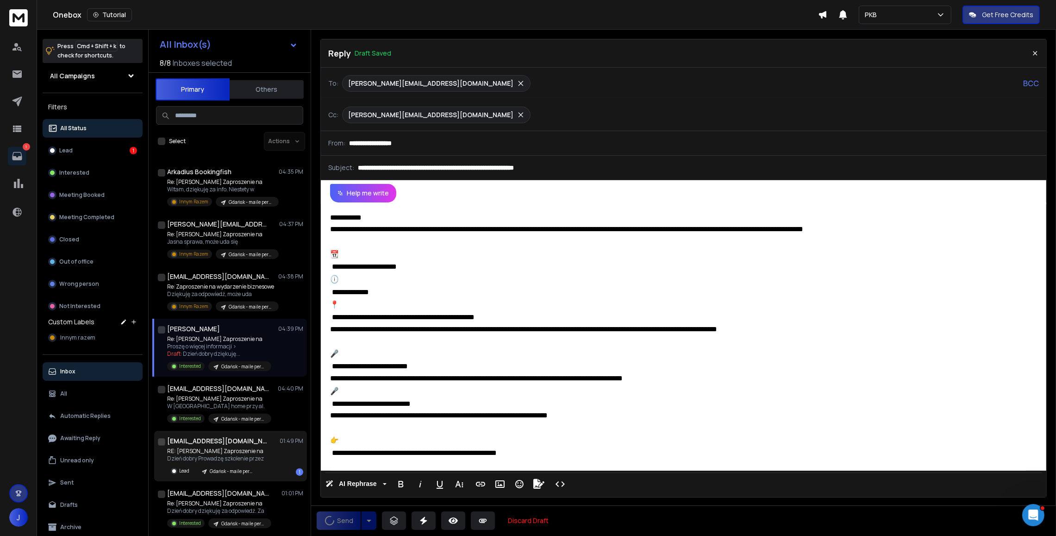
scroll to position [7, 0]
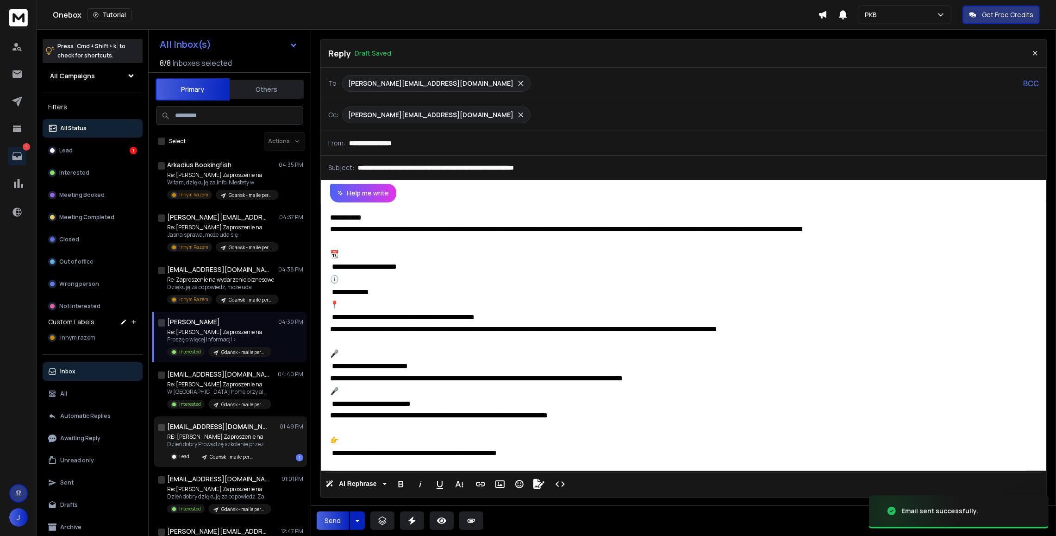
click at [277, 443] on div "RE: Panie Macieju Zaproszenie na Dzień dobry Prowadzę szkolenie przez Lead Gdań…" at bounding box center [235, 447] width 136 height 28
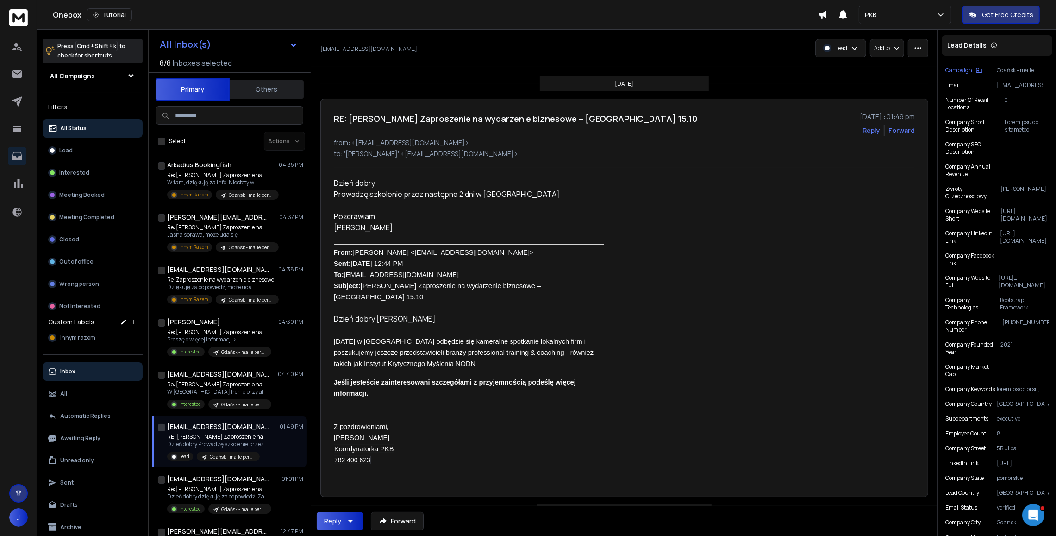
click at [343, 524] on div "Reply" at bounding box center [340, 520] width 32 height 11
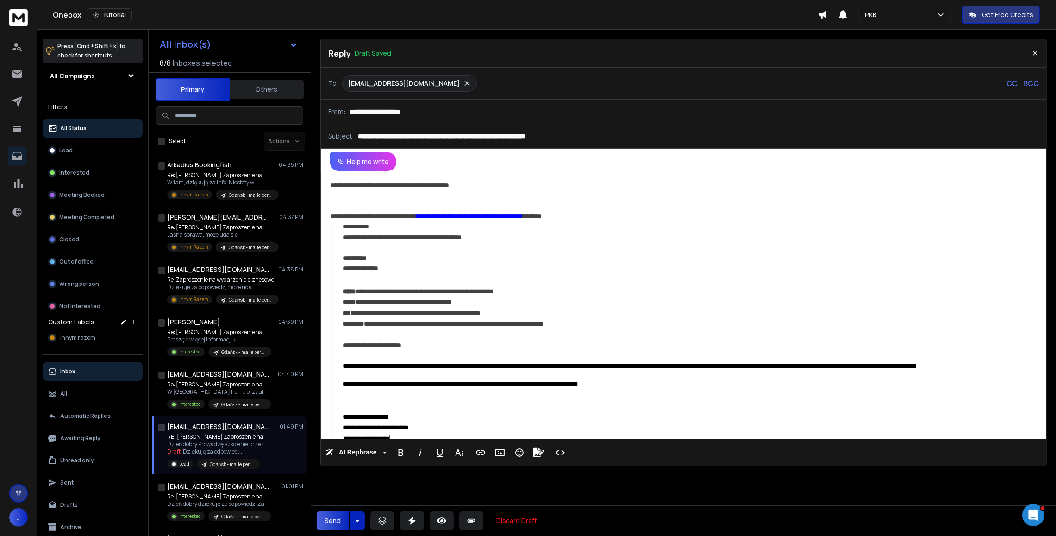
click at [331, 518] on button "Send" at bounding box center [333, 520] width 32 height 19
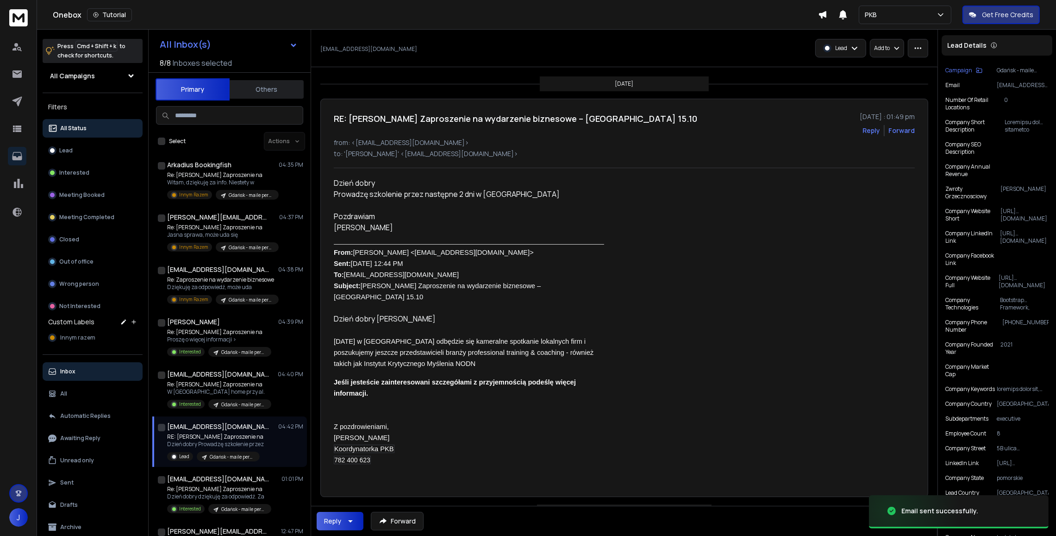
click at [859, 49] on div "Lead" at bounding box center [841, 48] width 50 height 18
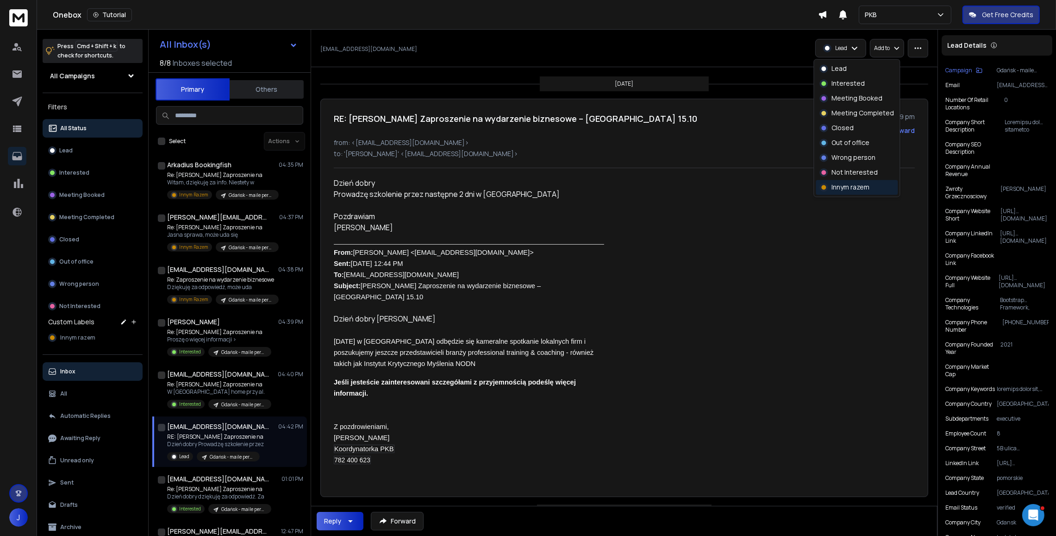
click at [862, 185] on p "Innym razem" at bounding box center [851, 187] width 38 height 9
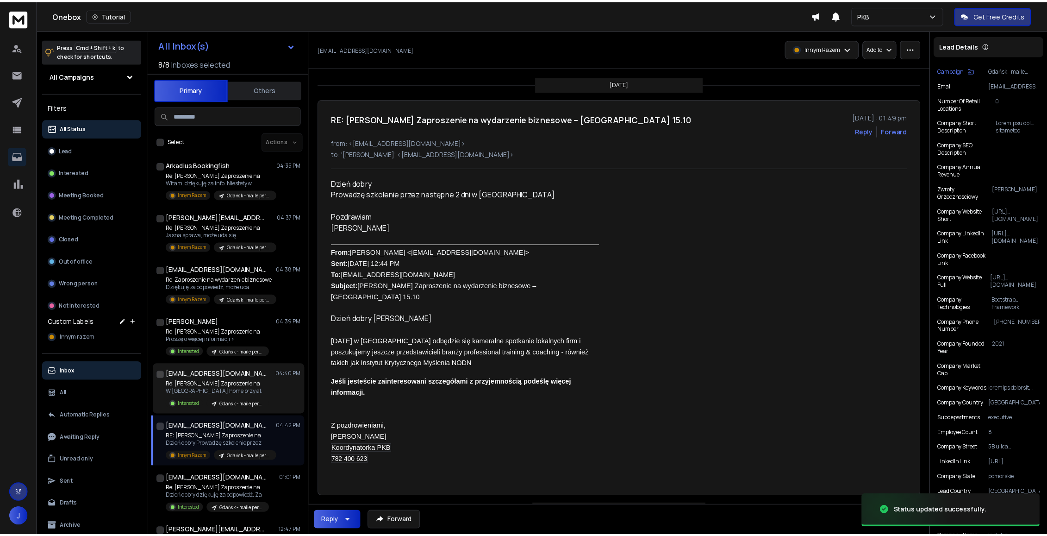
scroll to position [0, 0]
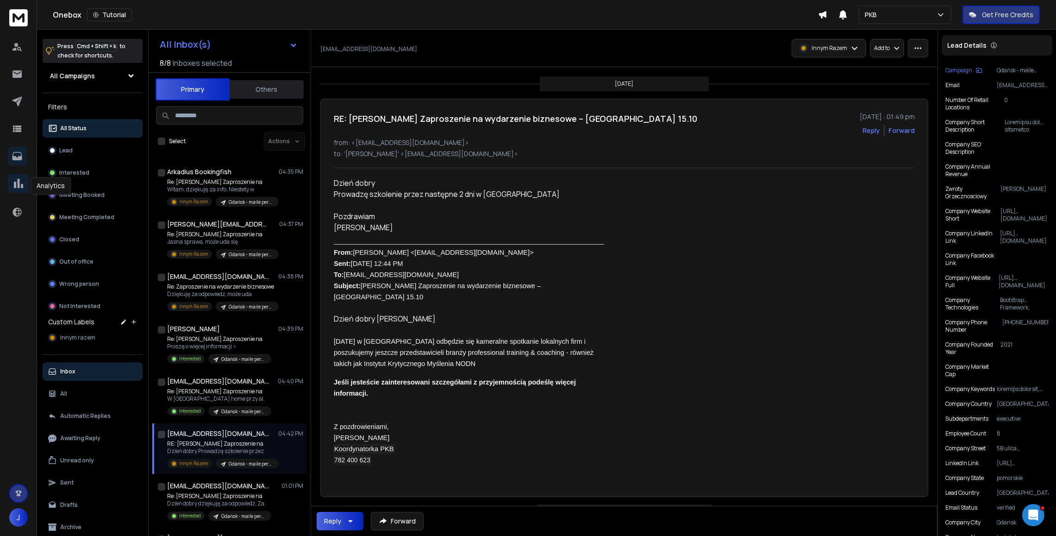
click at [19, 188] on icon at bounding box center [18, 183] width 9 height 9
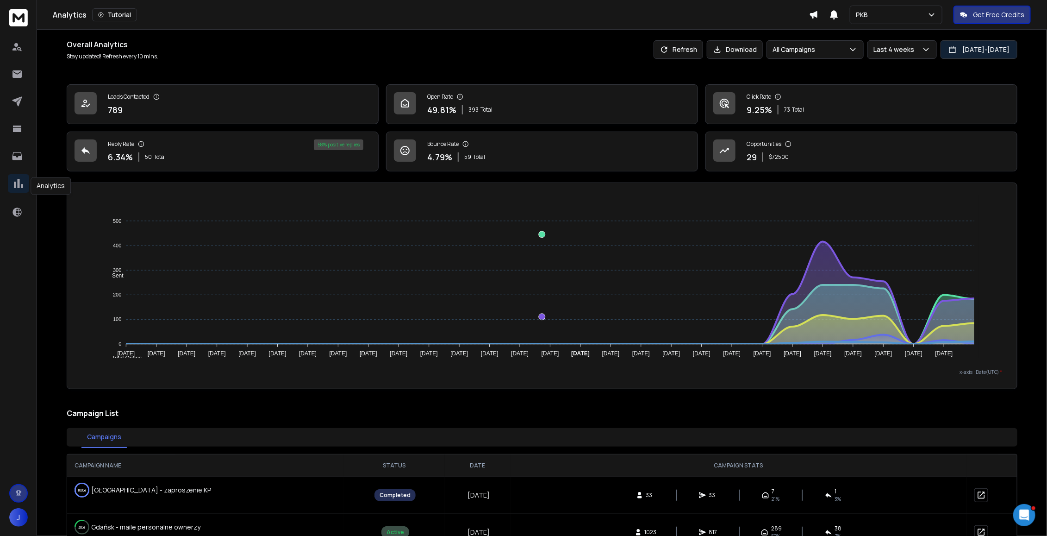
click at [977, 52] on button "16 Sep 2025 - 14 Oct 2025" at bounding box center [979, 49] width 77 height 19
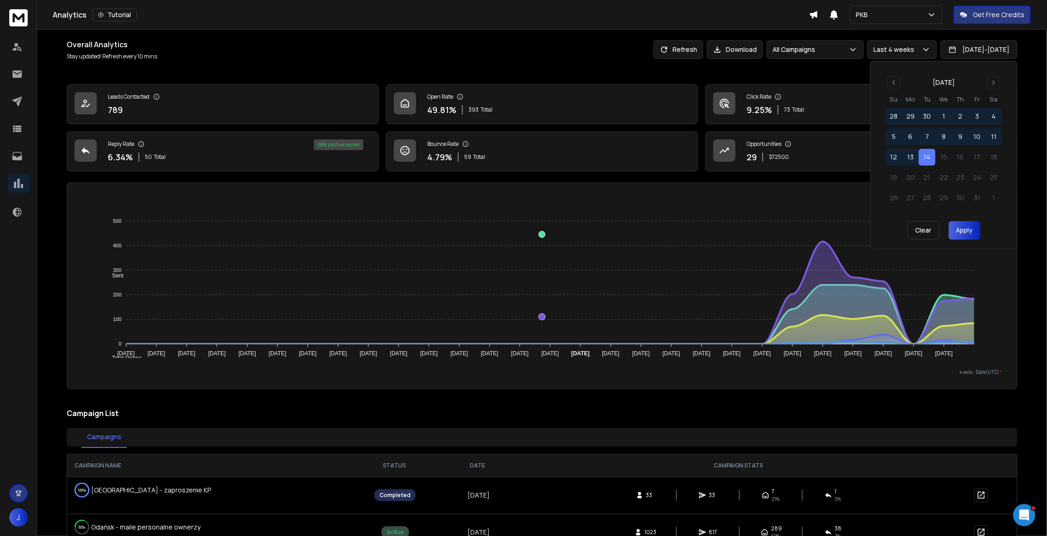
click at [897, 114] on button "28" at bounding box center [894, 116] width 17 height 17
click at [929, 156] on button "14" at bounding box center [927, 157] width 17 height 17
click at [980, 229] on button "Apply" at bounding box center [964, 230] width 31 height 19
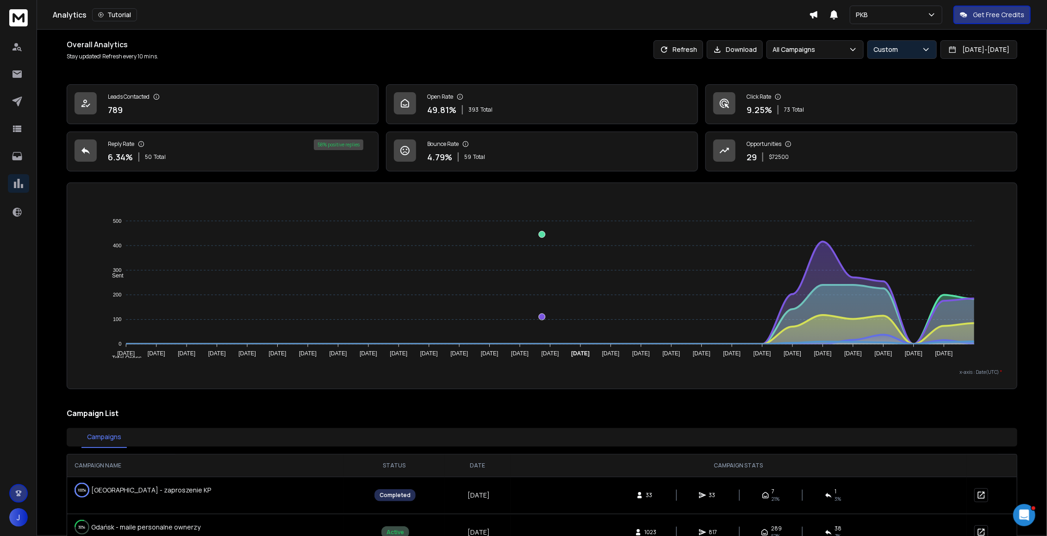
click at [874, 48] on p "Custom" at bounding box center [888, 49] width 28 height 9
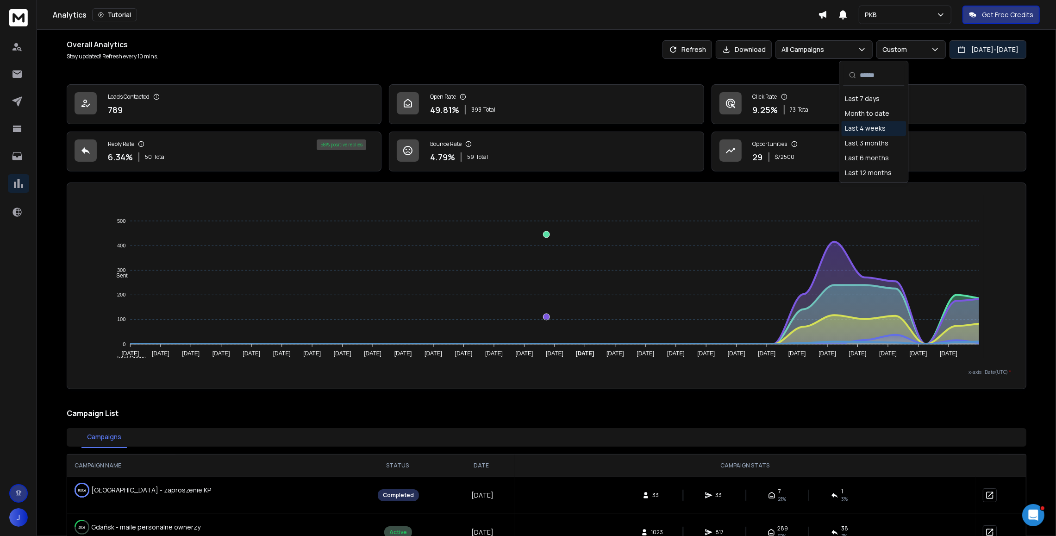
click at [974, 47] on button "16 Sep 2025 - 14 Oct 2025" at bounding box center [988, 49] width 77 height 19
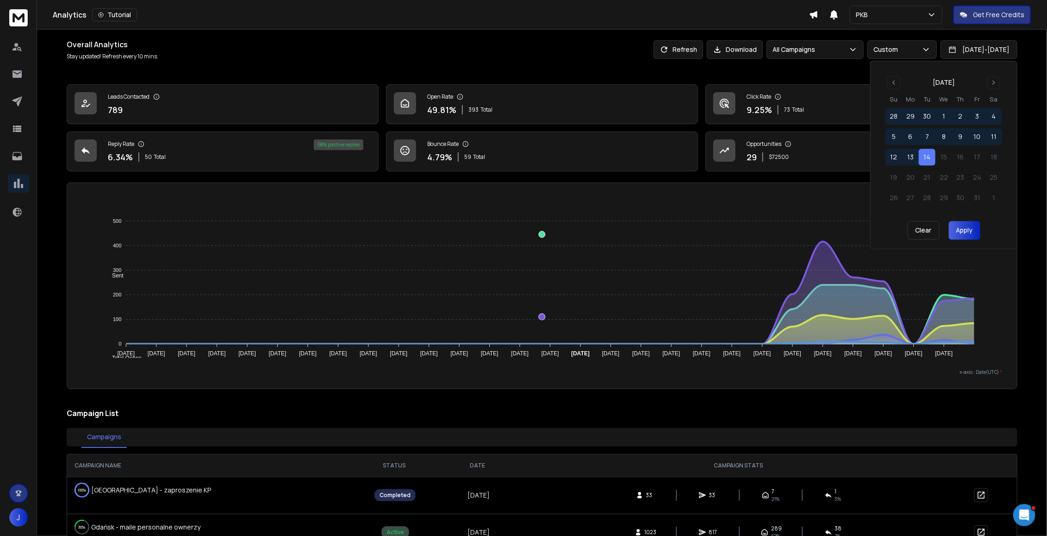
click at [895, 138] on button "5" at bounding box center [894, 136] width 17 height 17
click at [925, 155] on button "14" at bounding box center [927, 157] width 17 height 17
click at [971, 228] on button "Apply" at bounding box center [964, 230] width 31 height 19
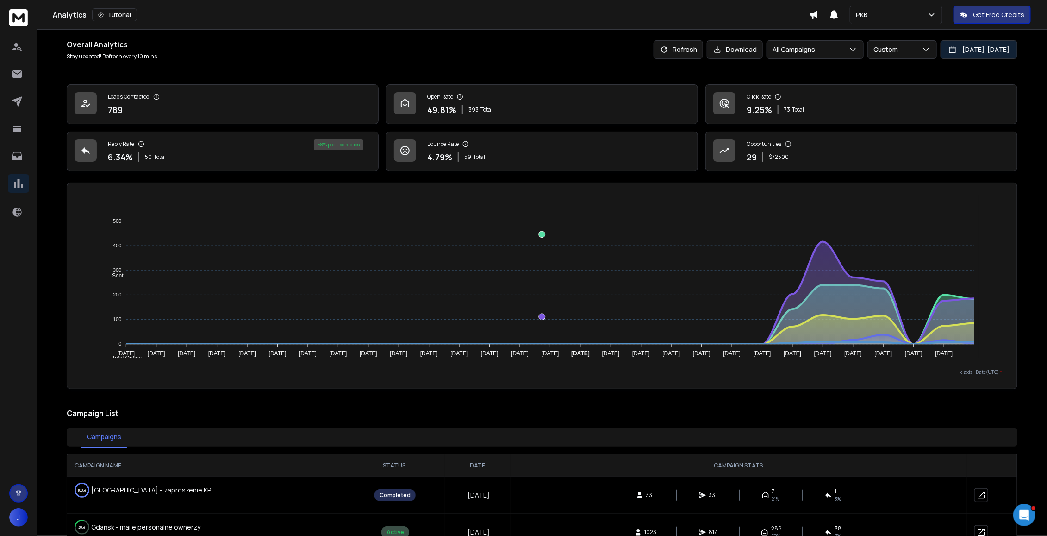
click at [941, 53] on button "16 Sep 2025 - 14 Oct 2025" at bounding box center [979, 49] width 77 height 19
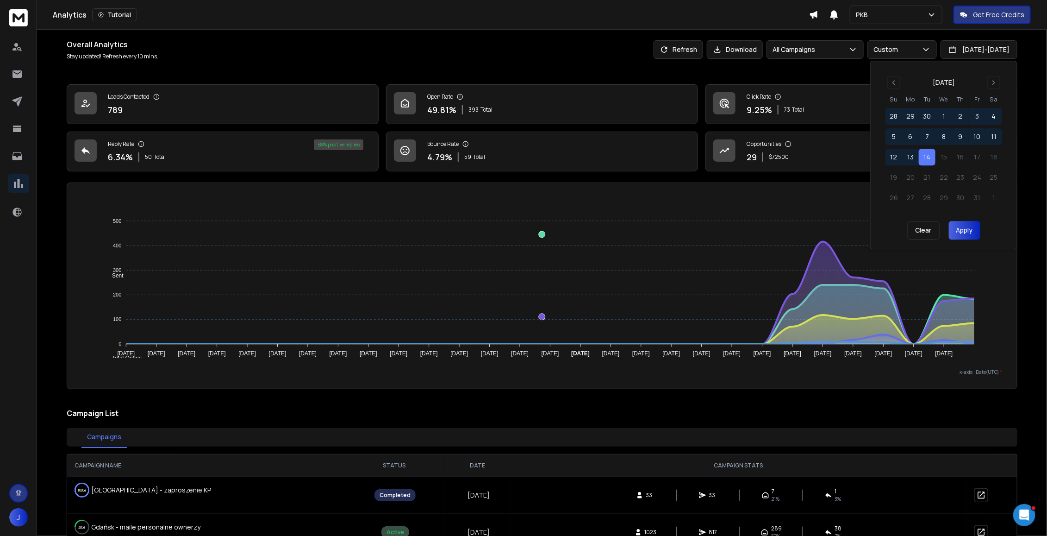
click at [896, 138] on button "5" at bounding box center [894, 136] width 17 height 17
click at [930, 155] on button "14" at bounding box center [927, 157] width 17 height 17
click at [975, 230] on button "Apply" at bounding box center [964, 230] width 31 height 19
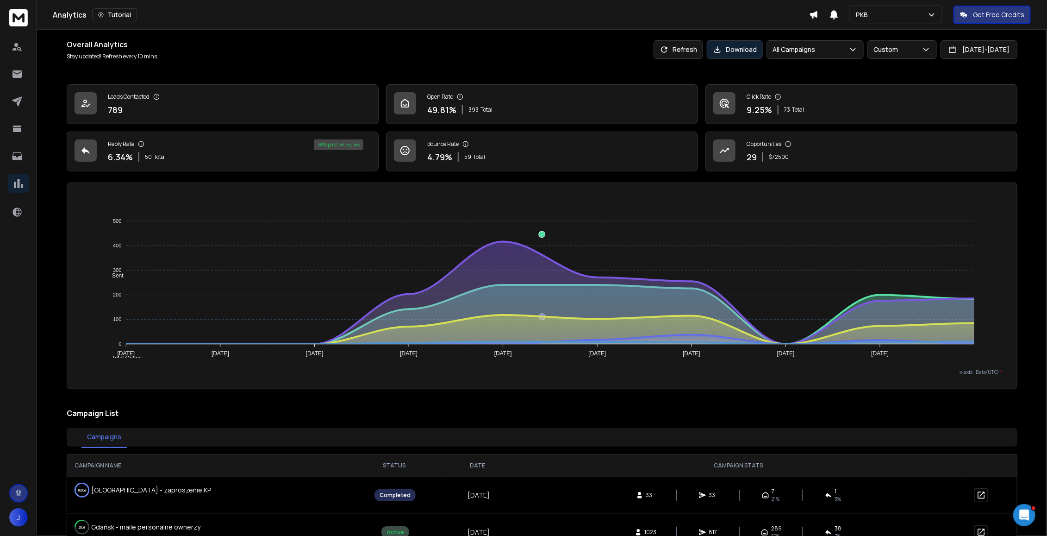
click at [726, 52] on p "Download" at bounding box center [741, 49] width 31 height 9
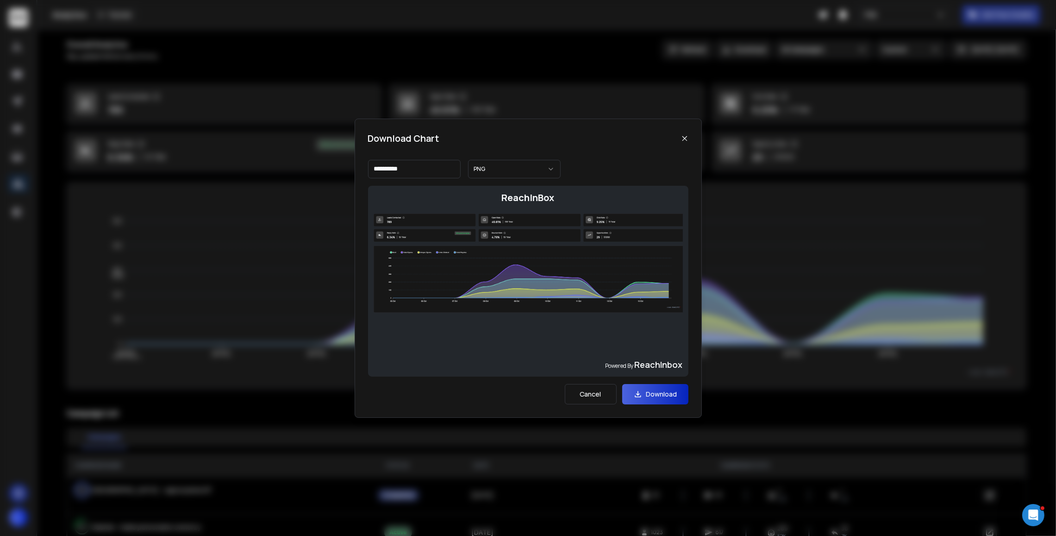
drag, startPoint x: 665, startPoint y: 397, endPoint x: 776, endPoint y: 343, distance: 123.4
click at [665, 397] on p "Download" at bounding box center [661, 393] width 31 height 9
click at [683, 140] on icon at bounding box center [684, 138] width 7 height 7
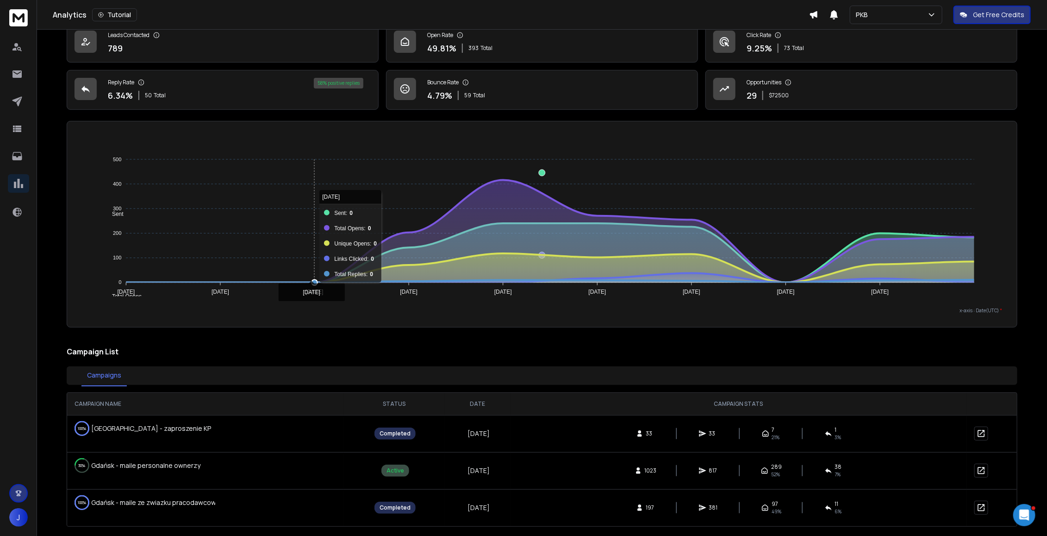
scroll to position [38, 0]
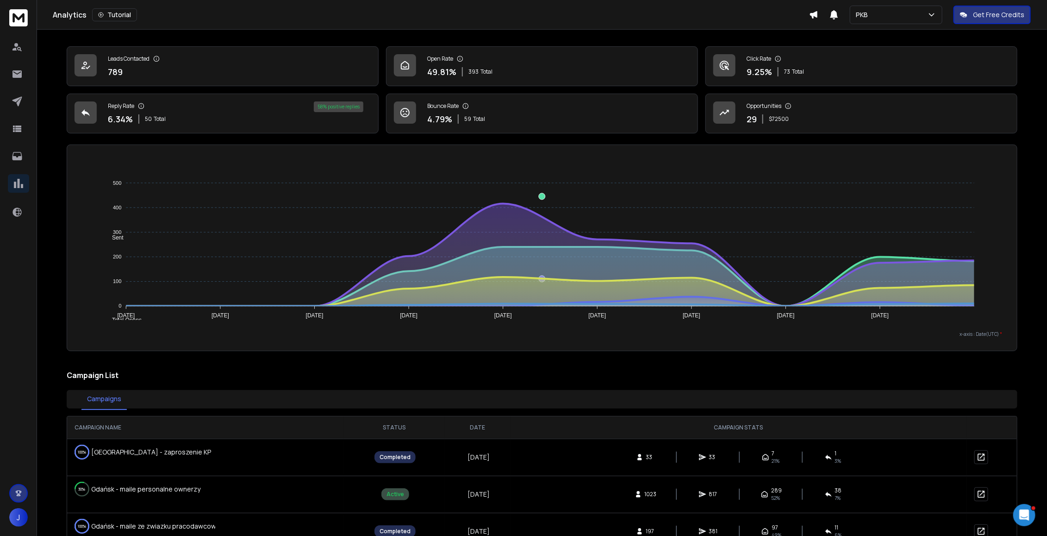
click at [28, 102] on div at bounding box center [18, 103] width 21 height 22
click at [18, 160] on icon at bounding box center [17, 156] width 10 height 8
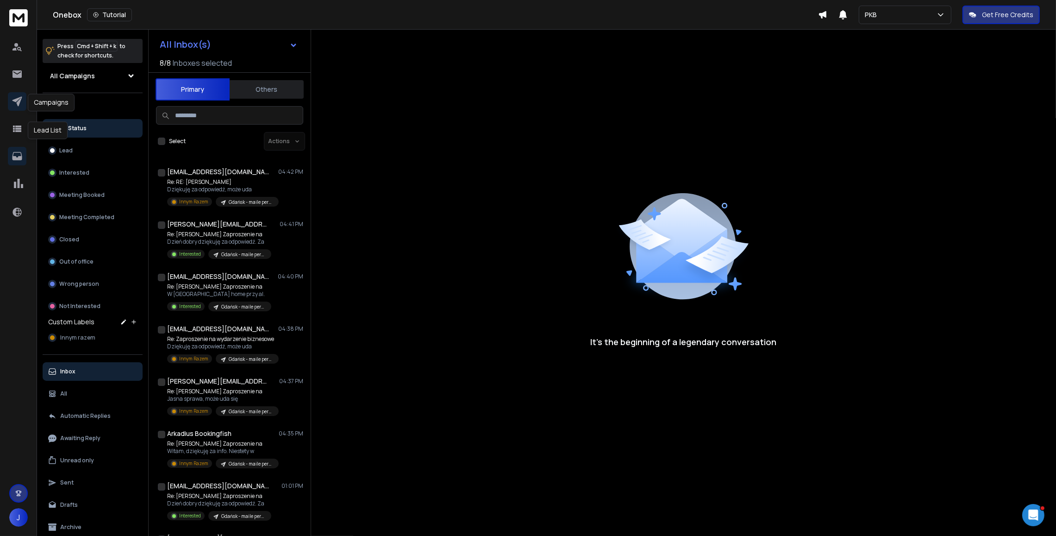
click at [21, 105] on icon at bounding box center [17, 101] width 11 height 11
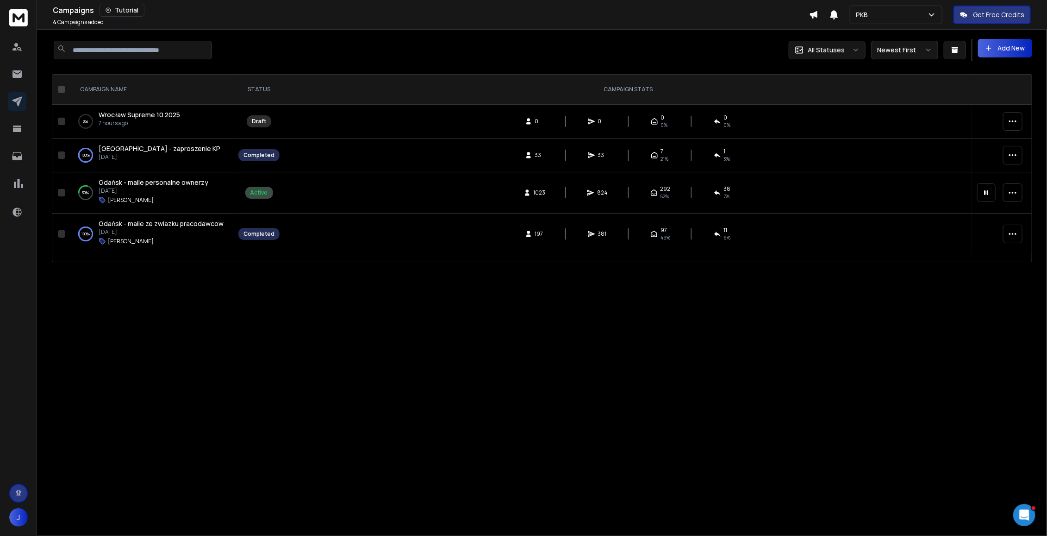
click at [193, 202] on div "Aleksandra_PKB" at bounding box center [154, 199] width 110 height 7
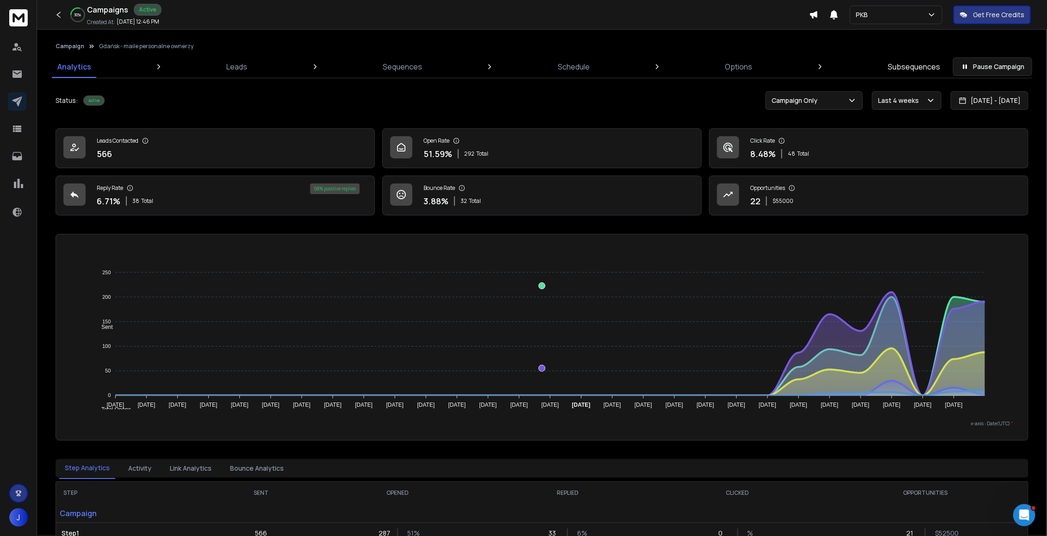
click at [896, 72] on p "Subsequences" at bounding box center [914, 66] width 52 height 11
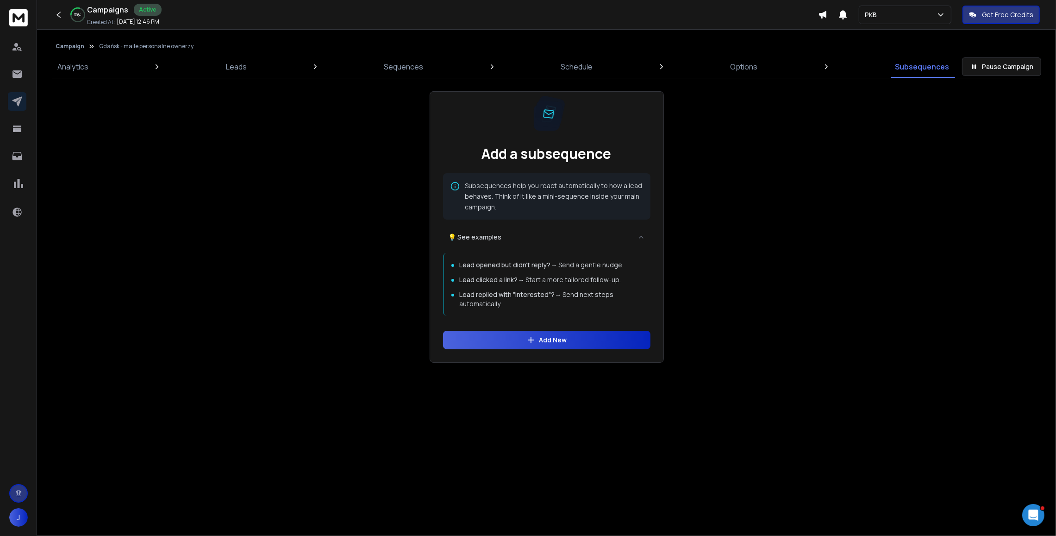
click at [610, 335] on button "Add New" at bounding box center [546, 340] width 207 height 19
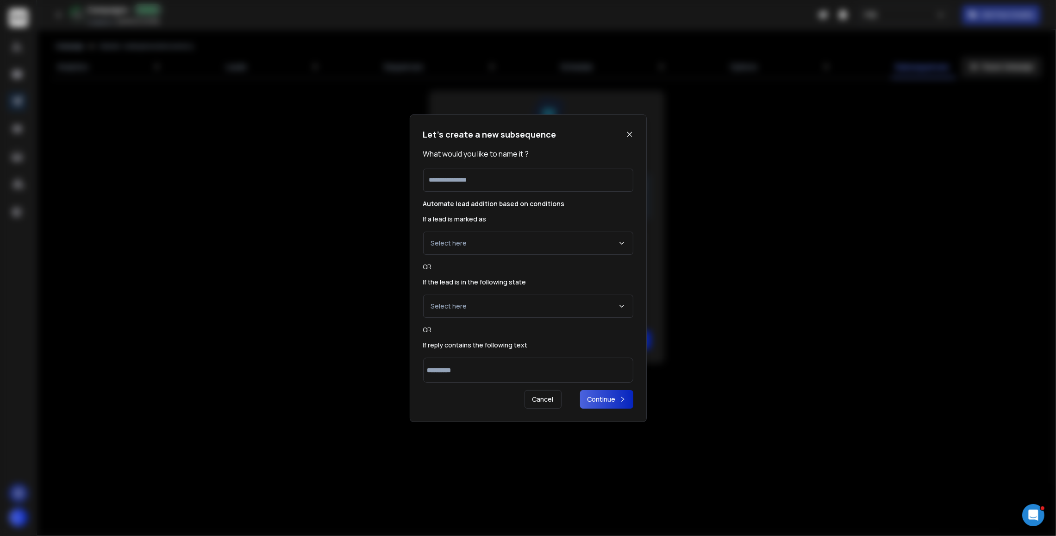
click at [474, 182] on input at bounding box center [528, 180] width 210 height 23
type input "**********"
click at [544, 241] on button "Select here" at bounding box center [528, 243] width 210 height 23
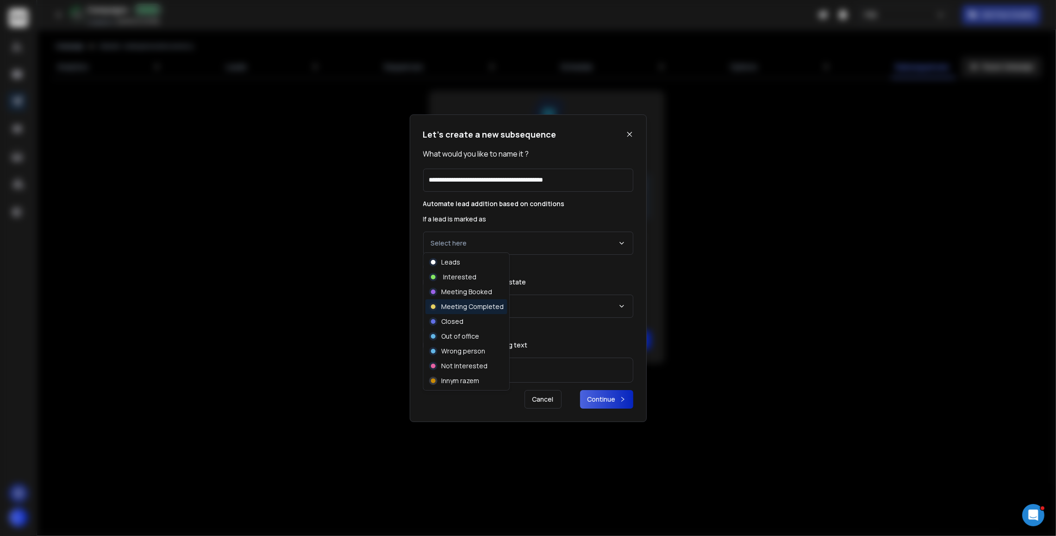
click at [548, 272] on form "**********" at bounding box center [528, 283] width 210 height 249
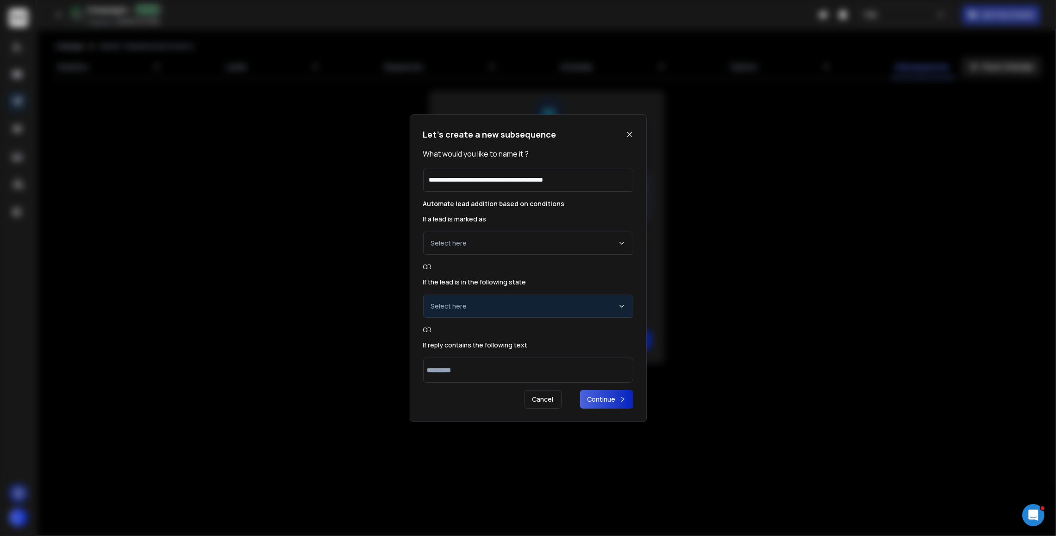
click at [548, 301] on button "Select here" at bounding box center [528, 306] width 210 height 23
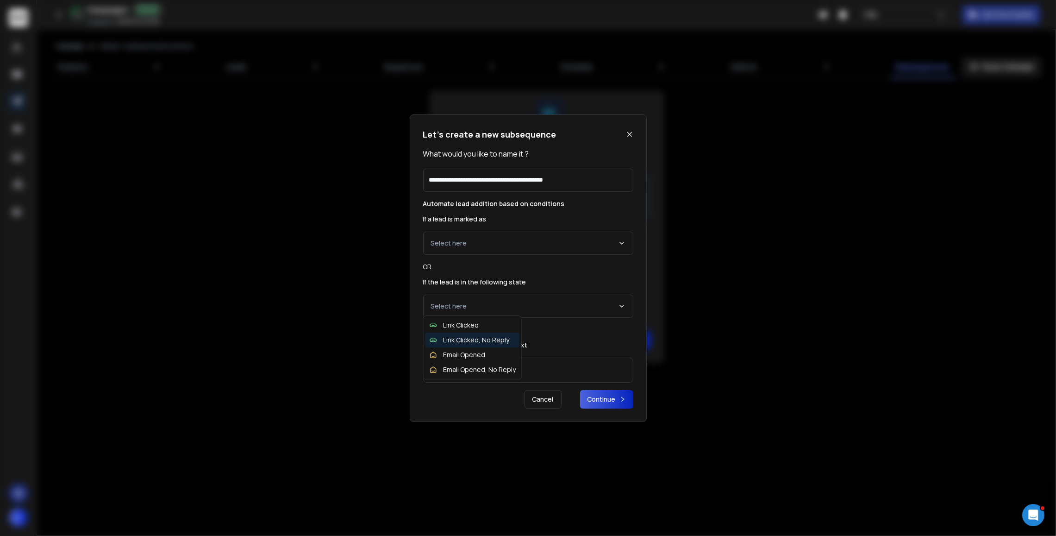
click at [490, 335] on div "Link Clicked, No Reply" at bounding box center [469, 339] width 80 height 9
click at [576, 362] on input at bounding box center [528, 370] width 202 height 17
click at [577, 342] on label "If reply contains the following text" at bounding box center [528, 345] width 210 height 6
click at [617, 402] on button "Continue" at bounding box center [606, 399] width 53 height 19
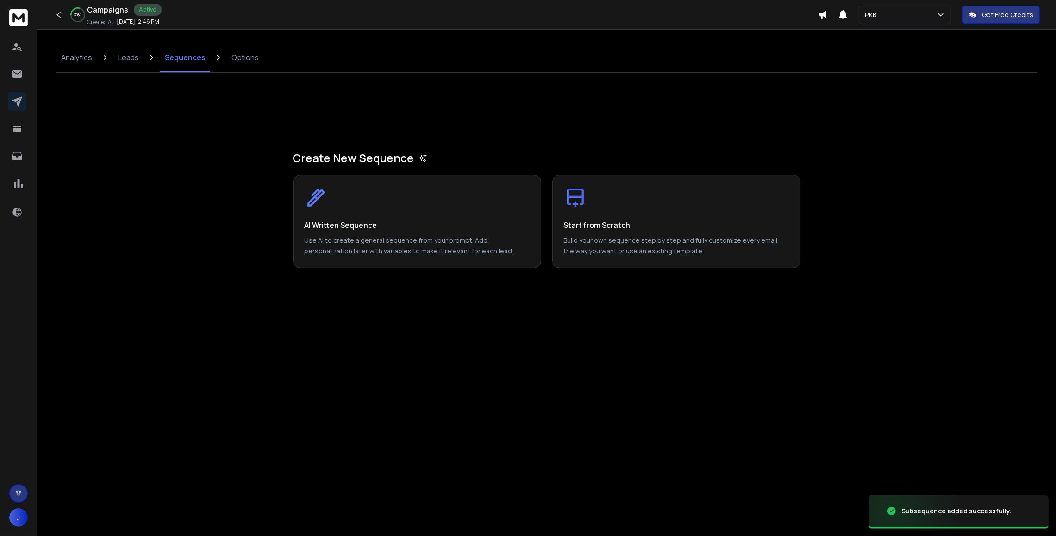
click at [561, 197] on div "Start from Scratch Build your own sequence step by step and fully customize eve…" at bounding box center [676, 221] width 247 height 93
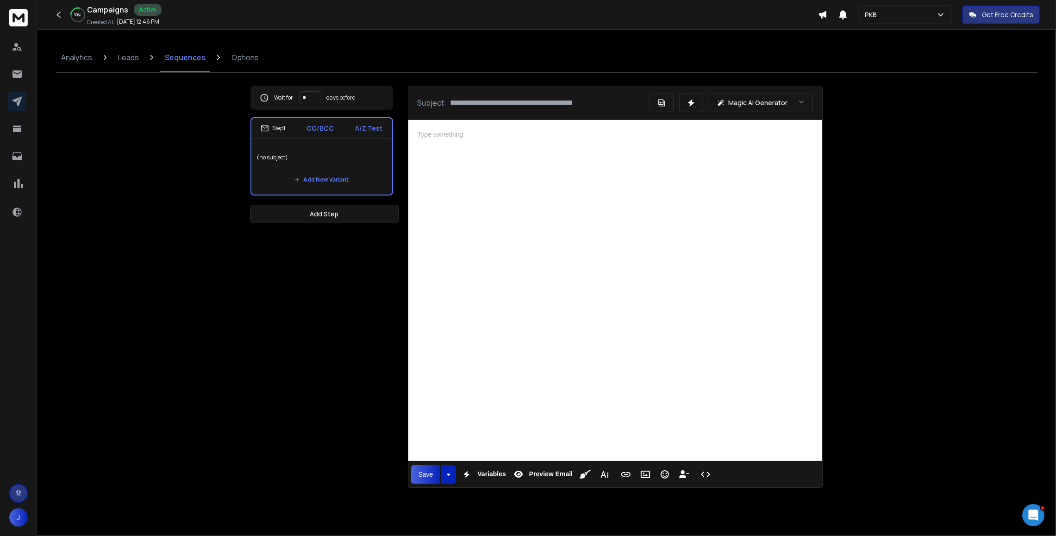
click at [491, 104] on input at bounding box center [546, 102] width 190 height 11
paste input "**********"
type input "**********"
click at [474, 173] on div at bounding box center [615, 290] width 414 height 341
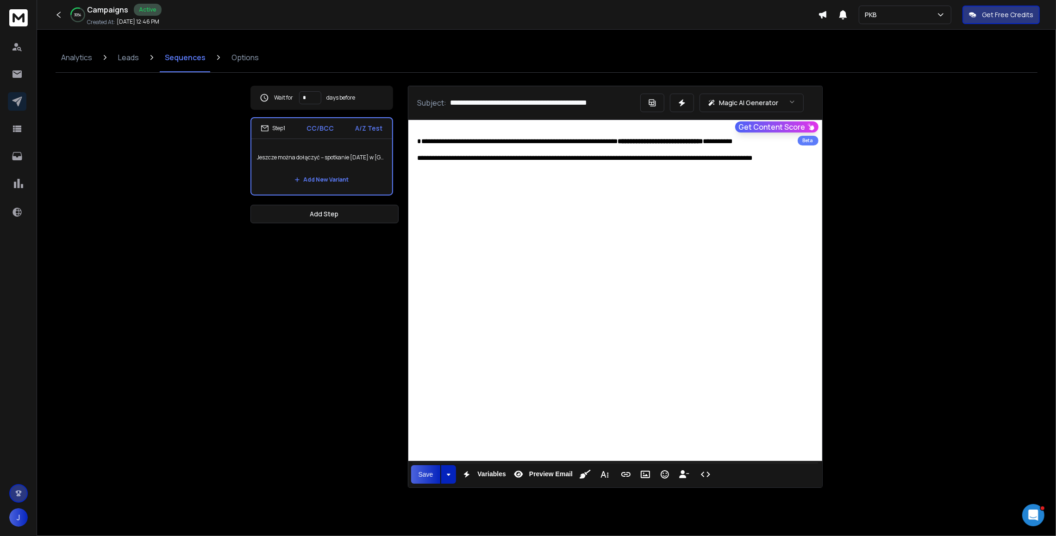
click at [421, 140] on span "**********" at bounding box center [518, 141] width 201 height 6
click at [496, 478] on span "Variables" at bounding box center [492, 474] width 32 height 8
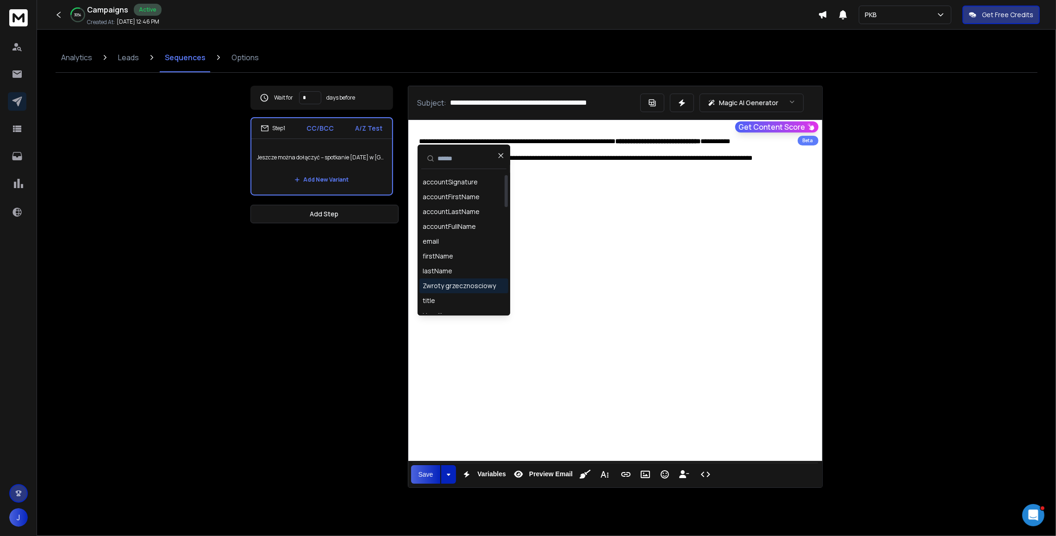
click at [464, 284] on div "Zwroty grzecznosciowy" at bounding box center [459, 285] width 73 height 9
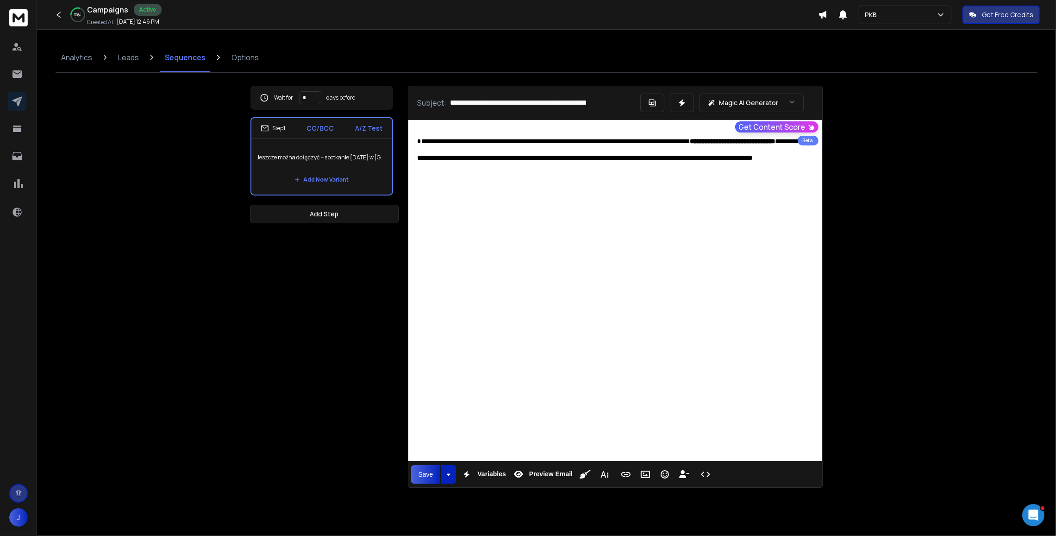
click at [675, 161] on span "**********" at bounding box center [585, 158] width 335 height 6
click at [533, 196] on div "**********" at bounding box center [615, 290] width 414 height 341
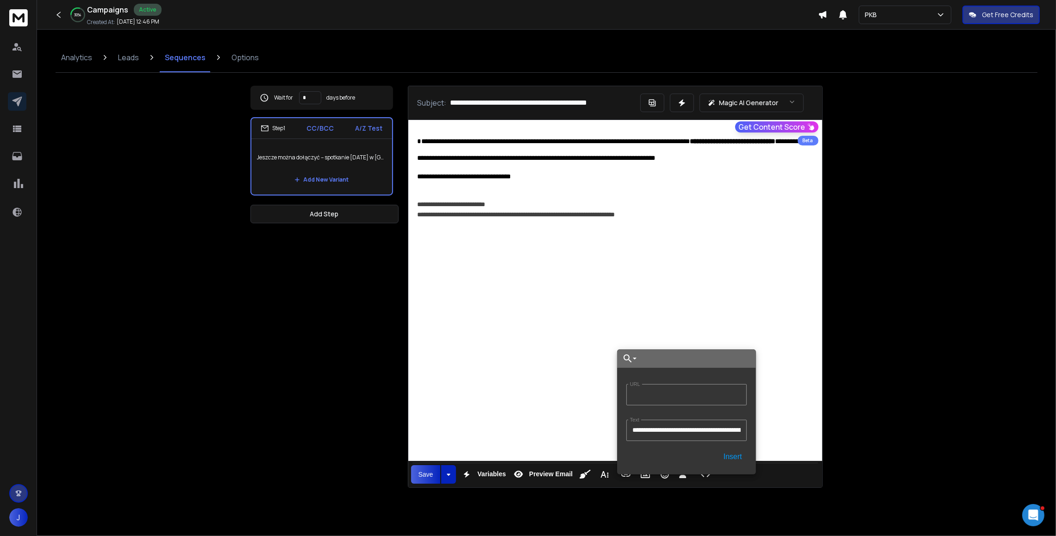
type input "**********"
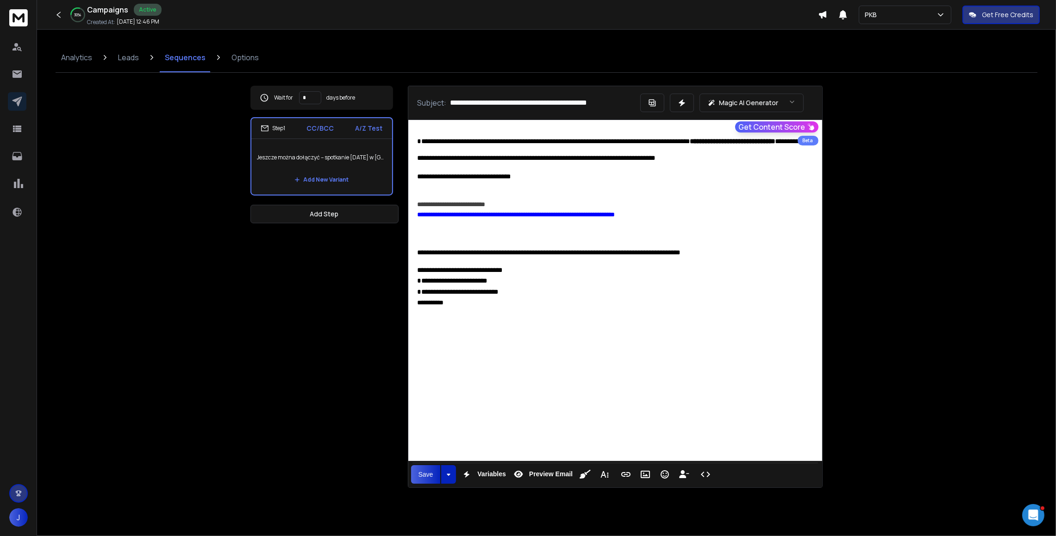
click at [419, 295] on span "**********" at bounding box center [458, 291] width 81 height 6
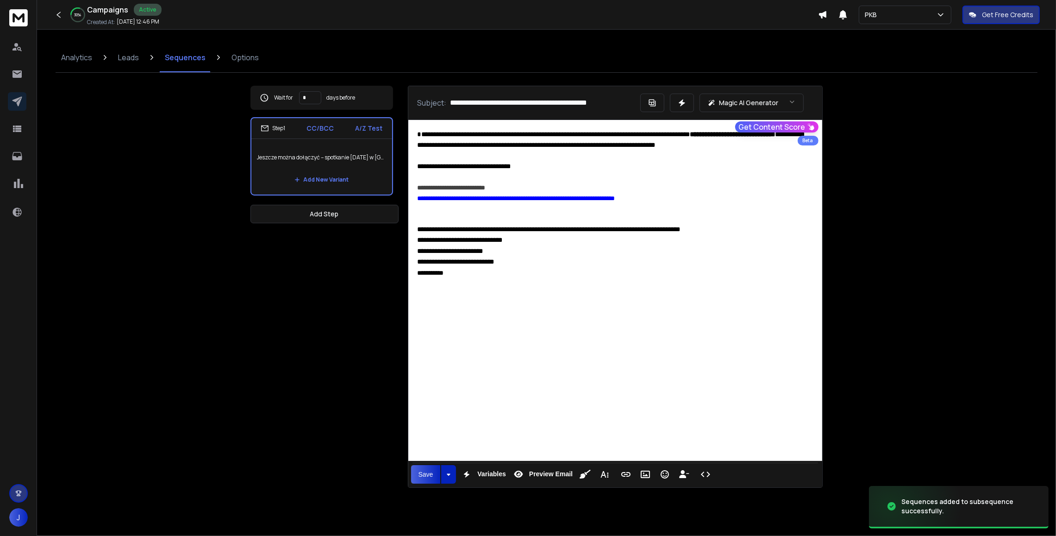
click at [320, 273] on div "Wait for * days before Step 1 CC/BCC A/Z Test Jeszcze można dołączyć – spotkani…" at bounding box center [325, 287] width 148 height 402
click at [495, 477] on span "Variables" at bounding box center [492, 474] width 32 height 8
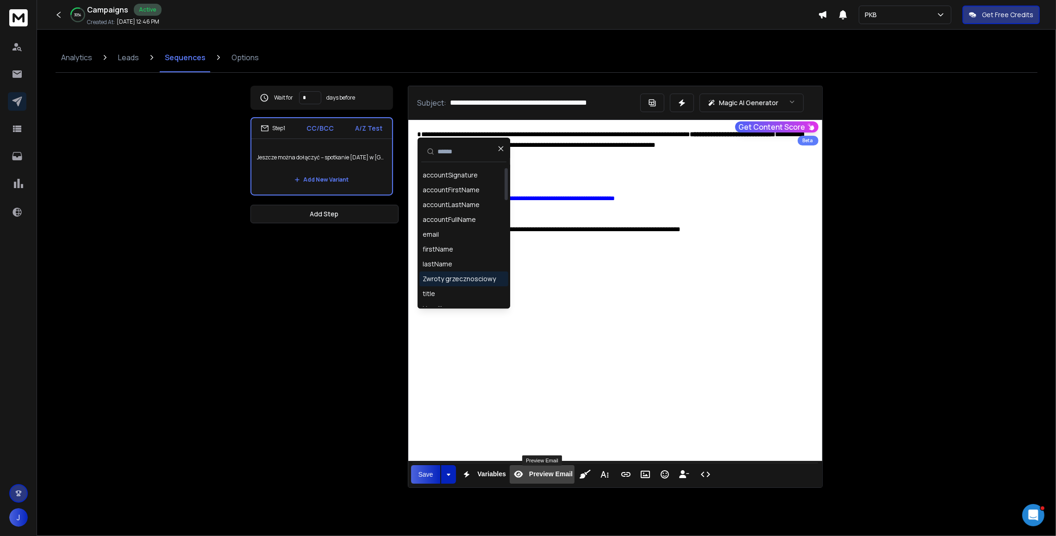
click at [542, 479] on div "Preview Email" at bounding box center [542, 473] width 65 height 15
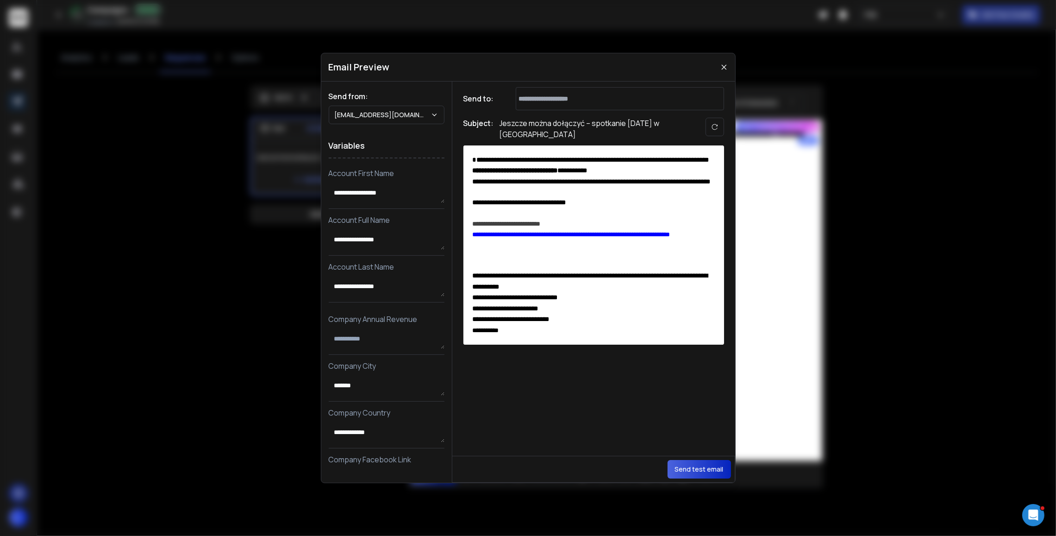
click at [721, 68] on icon at bounding box center [724, 66] width 7 height 7
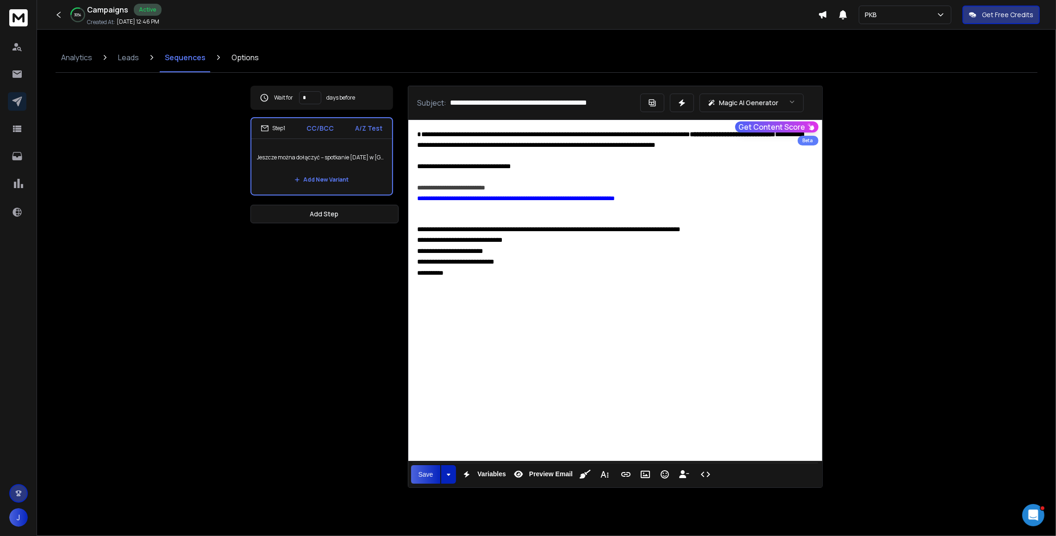
click at [248, 60] on p "Options" at bounding box center [245, 57] width 27 height 11
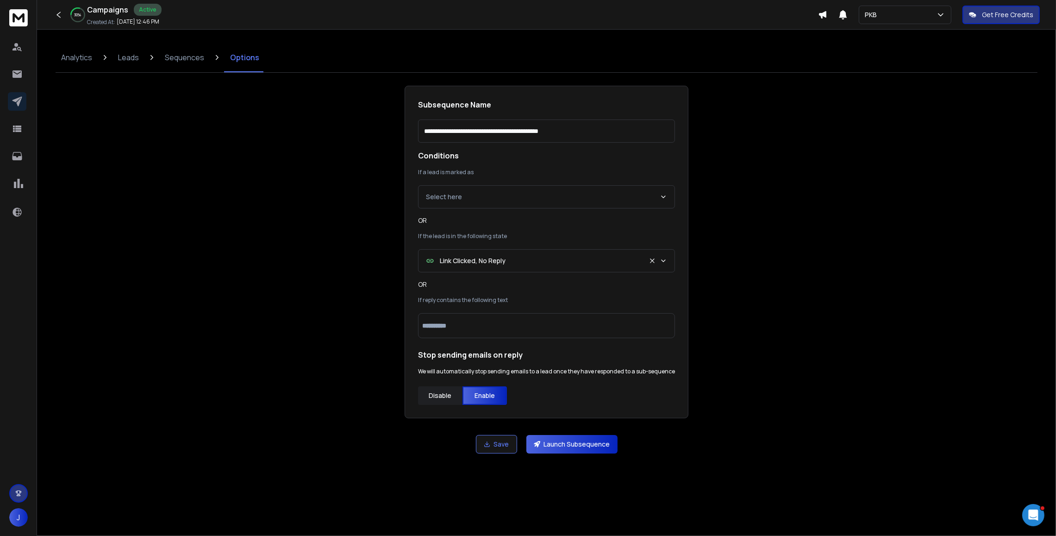
click at [572, 453] on button "Launch Subsequence" at bounding box center [572, 444] width 91 height 19
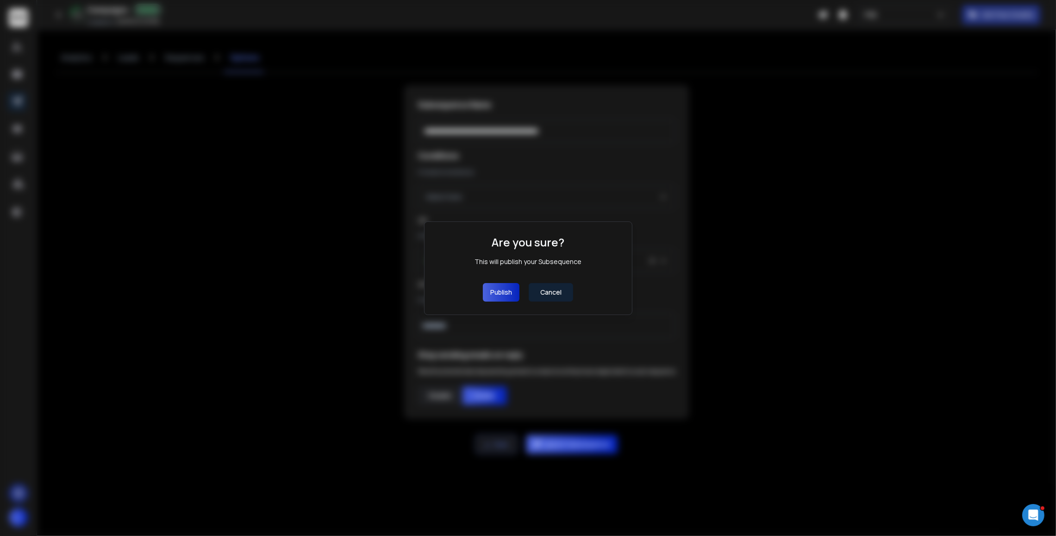
click at [503, 291] on button "Publish" at bounding box center [501, 292] width 37 height 19
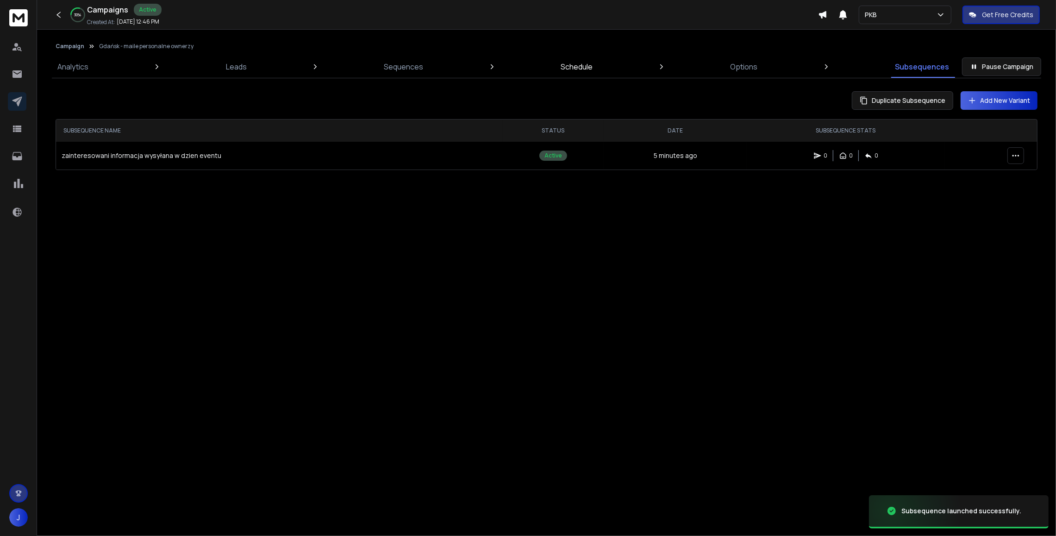
click at [574, 66] on p "Schedule" at bounding box center [577, 66] width 32 height 11
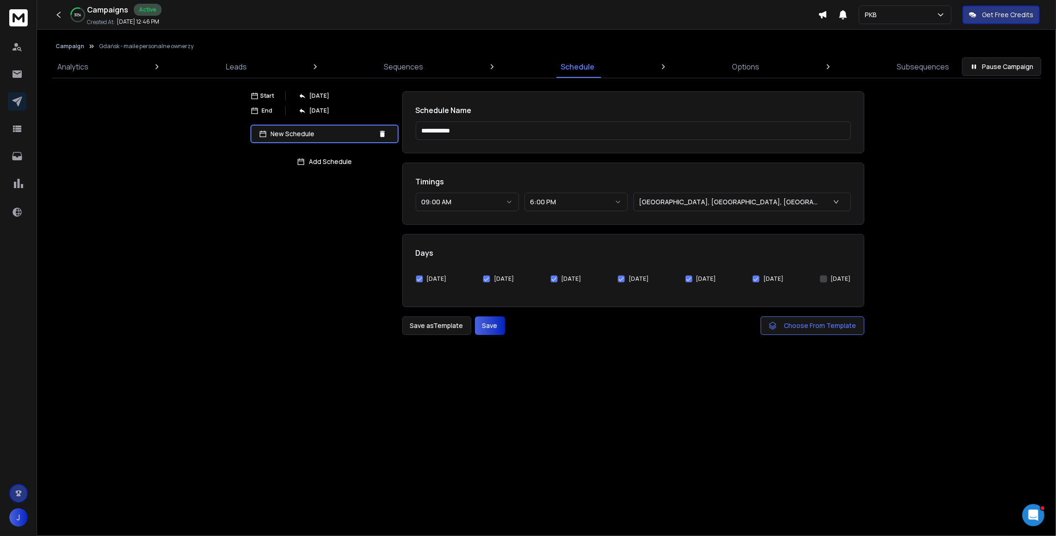
click at [325, 111] on p "Wed Oct 15 2025" at bounding box center [320, 110] width 20 height 7
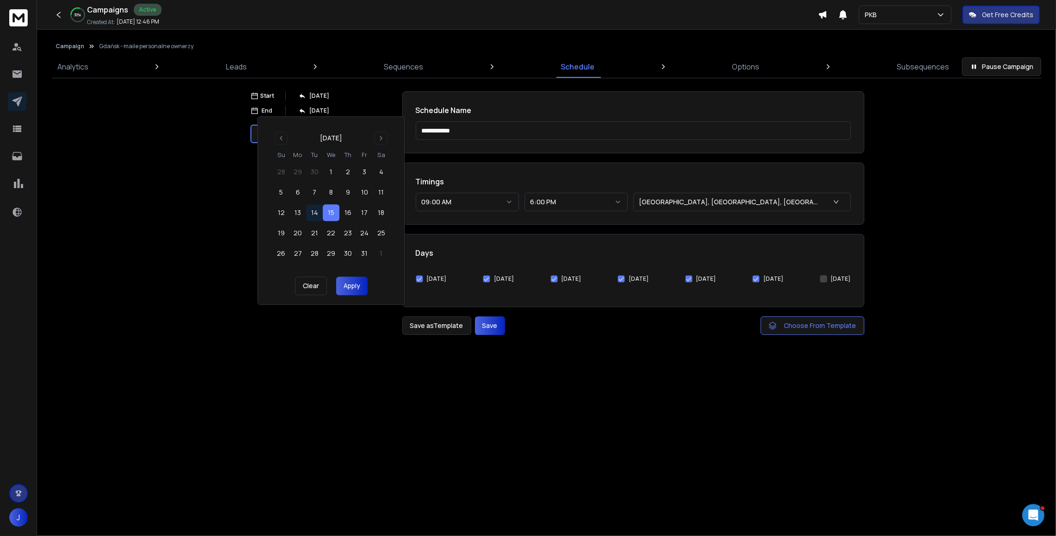
click at [141, 275] on div "**********" at bounding box center [547, 213] width 990 height 251
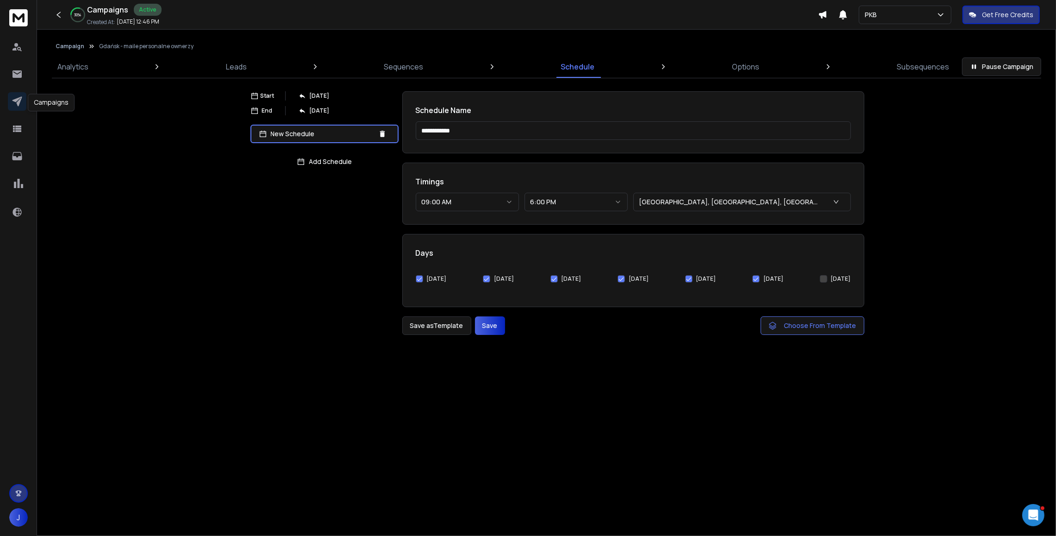
click at [17, 105] on icon at bounding box center [17, 102] width 10 height 10
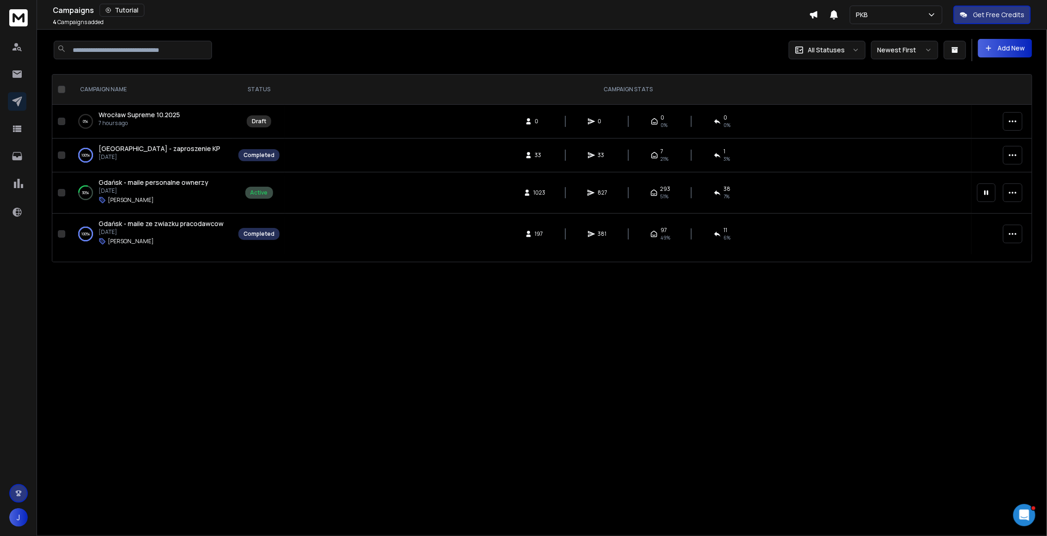
click at [172, 182] on span "Gdańsk - maile personalne ownerzy" at bounding box center [154, 182] width 110 height 9
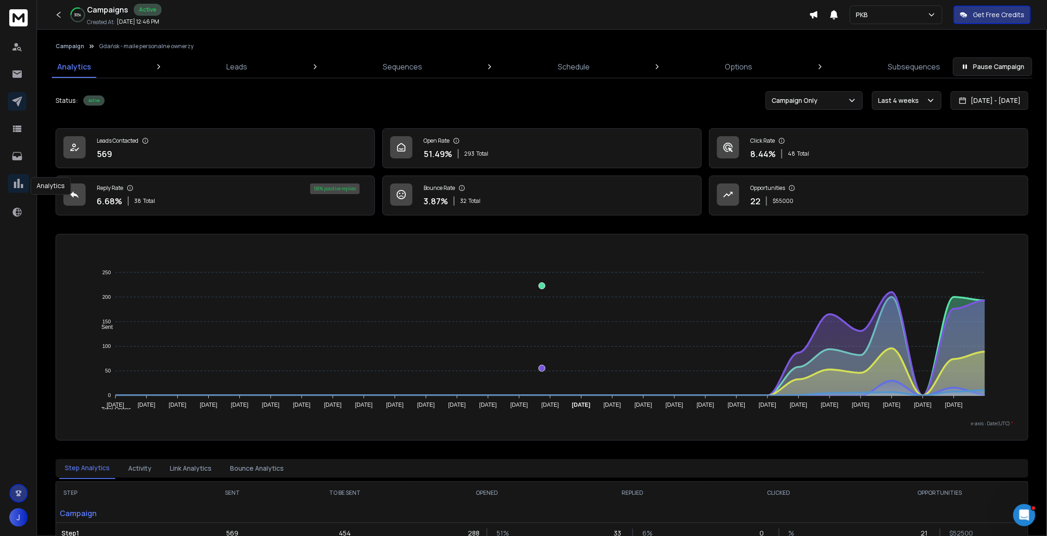
click at [16, 194] on link at bounding box center [18, 183] width 21 height 21
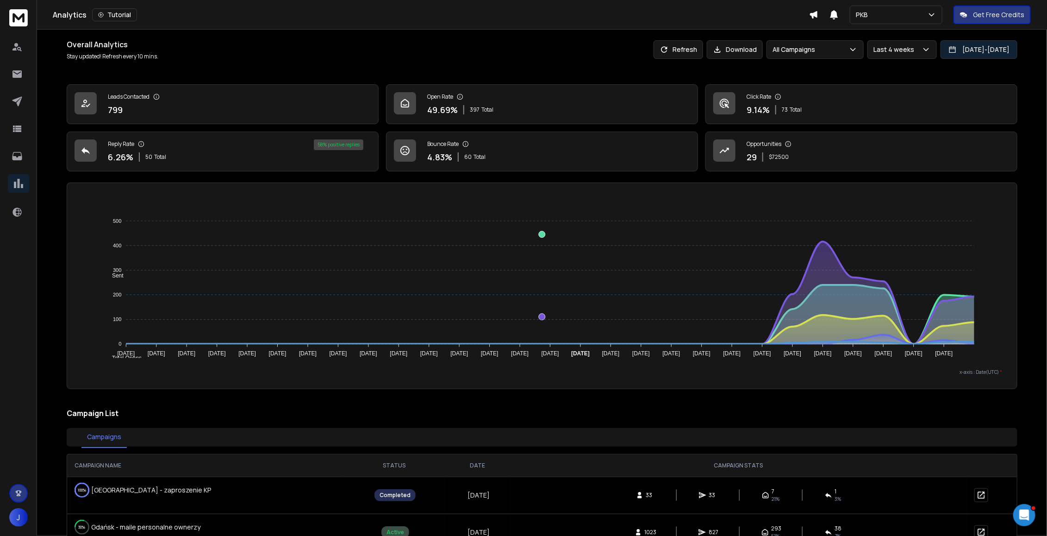
click at [994, 45] on button "16 Sep 2025 - 14 Oct 2025" at bounding box center [979, 49] width 77 height 19
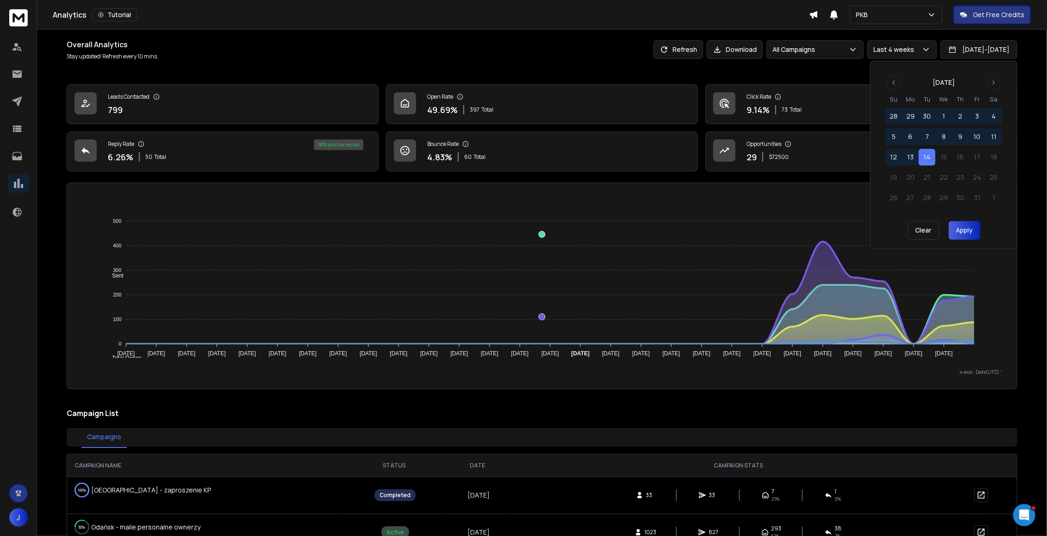
click at [948, 118] on button "1" at bounding box center [944, 116] width 17 height 17
click at [927, 157] on button "14" at bounding box center [927, 157] width 17 height 17
click at [616, 76] on div "Overall Analytics Stay updated! Refresh every 10 mins. Refresh Download All Cam…" at bounding box center [542, 313] width 951 height 549
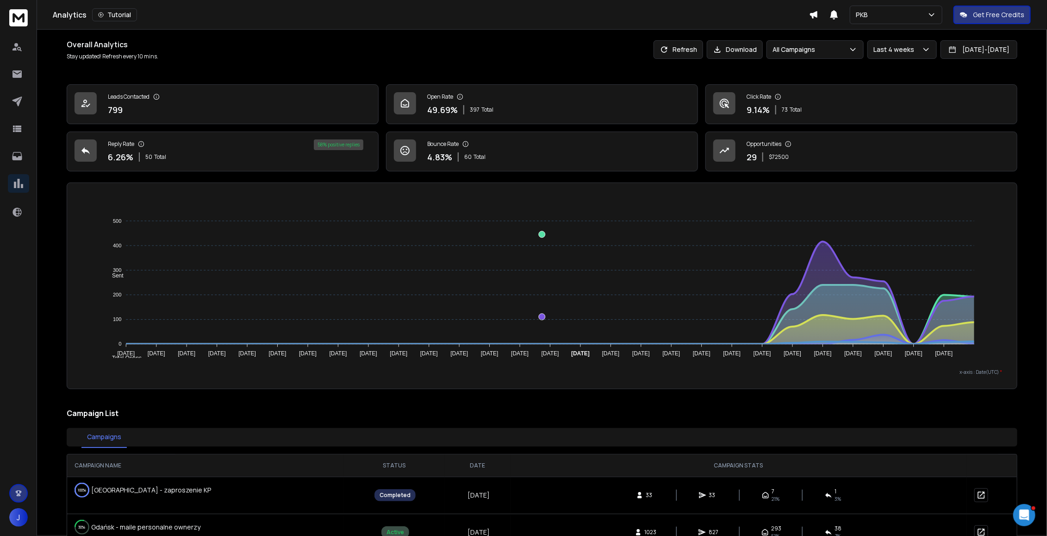
scroll to position [62, 0]
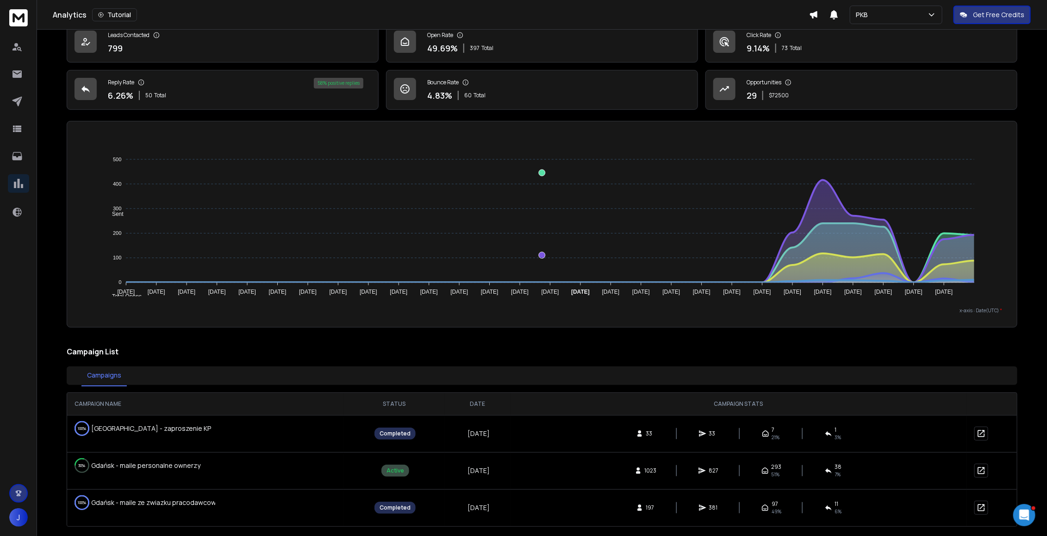
click at [172, 470] on td "30 % Gdańsk - maile personalne ownerzy" at bounding box center [141, 465] width 148 height 26
click at [988, 467] on link at bounding box center [982, 471] width 14 height 14
click at [985, 509] on icon at bounding box center [981, 507] width 7 height 7
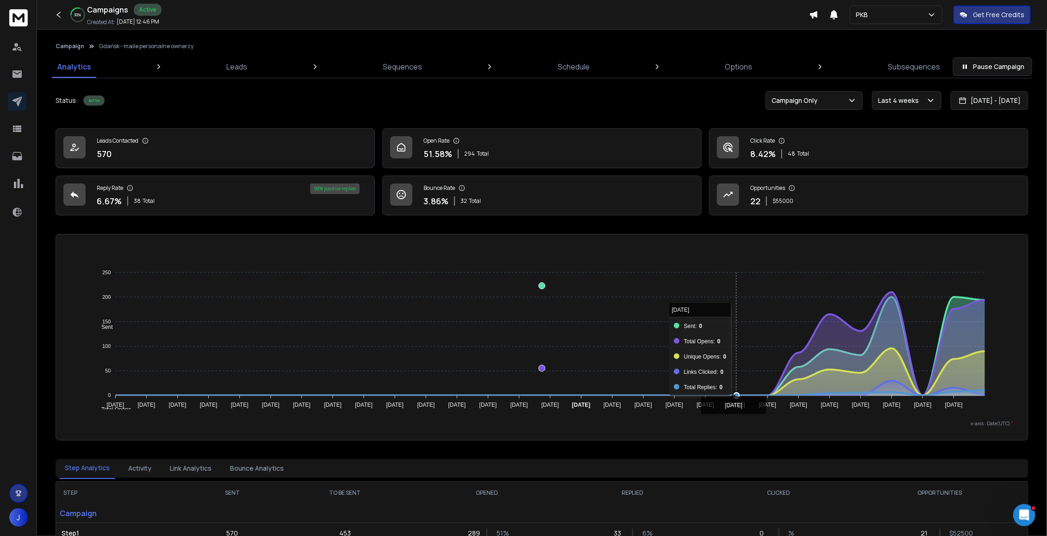
scroll to position [104, 0]
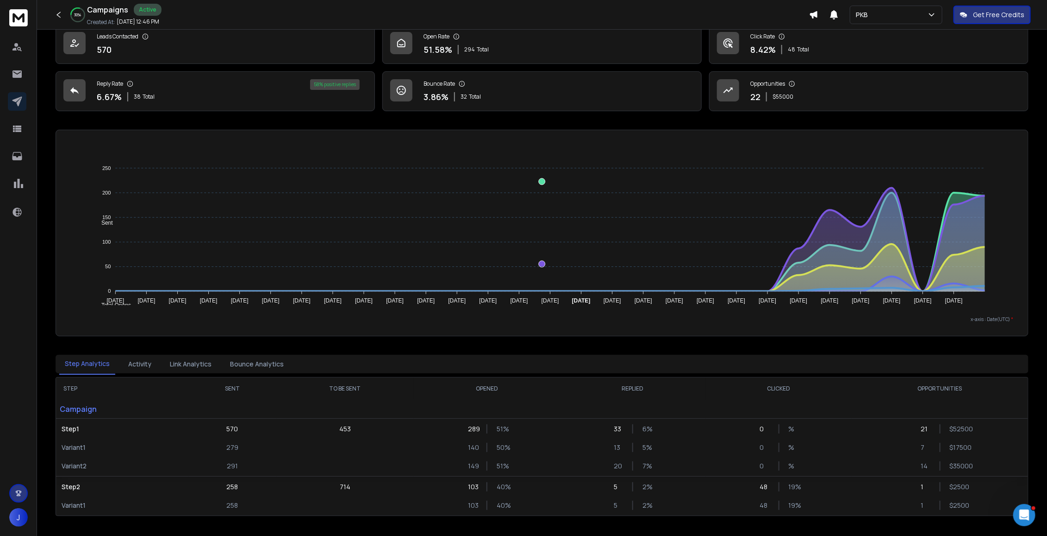
click at [189, 363] on button "Link Analytics" at bounding box center [190, 364] width 53 height 20
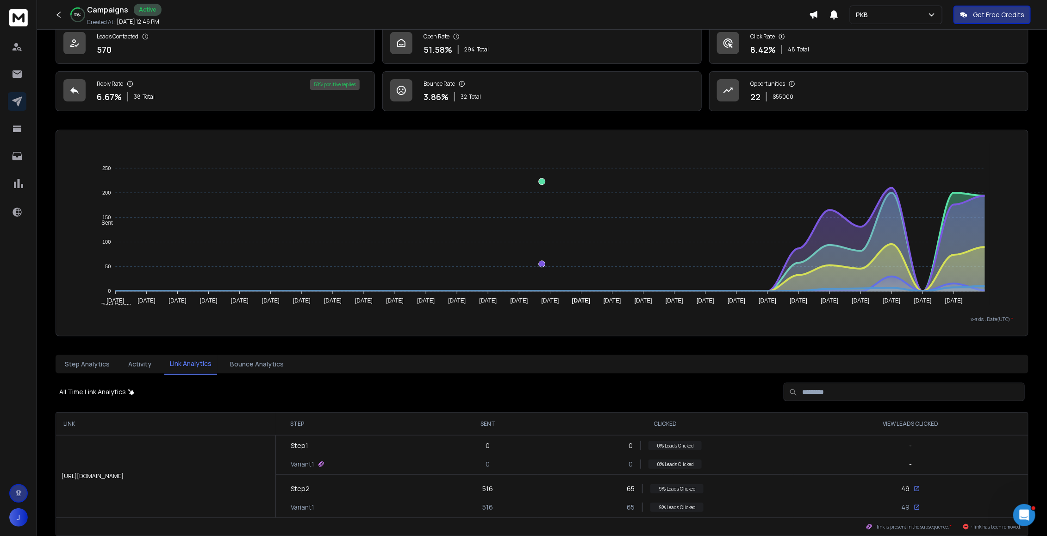
click at [269, 362] on button "Bounce Analytics" at bounding box center [257, 364] width 65 height 20
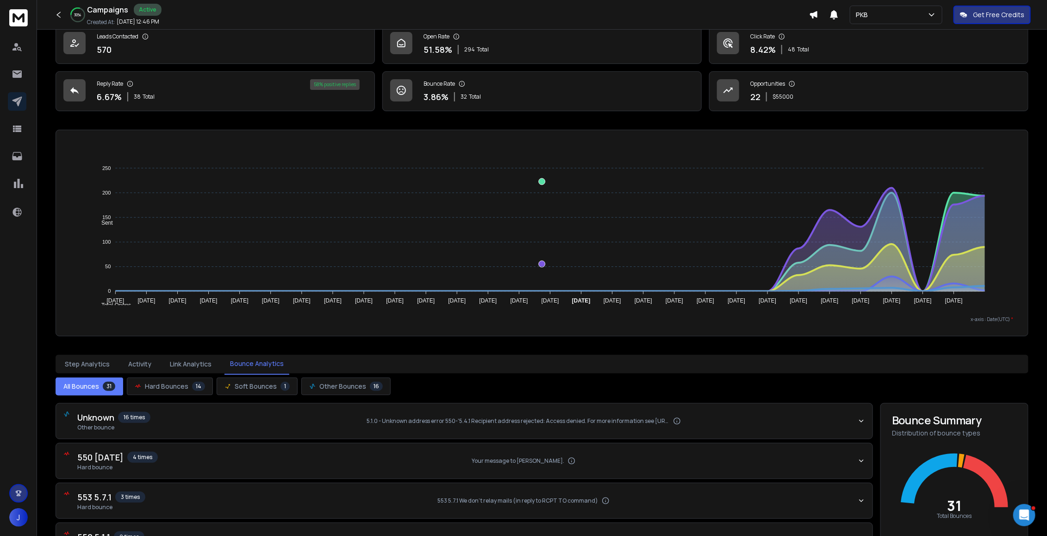
click at [184, 363] on button "Link Analytics" at bounding box center [190, 364] width 53 height 20
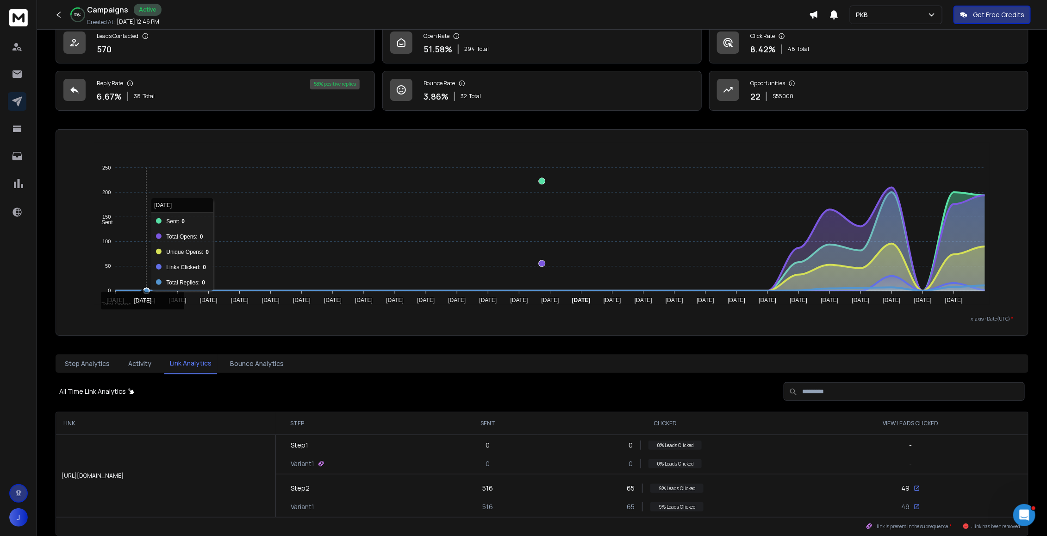
scroll to position [89, 0]
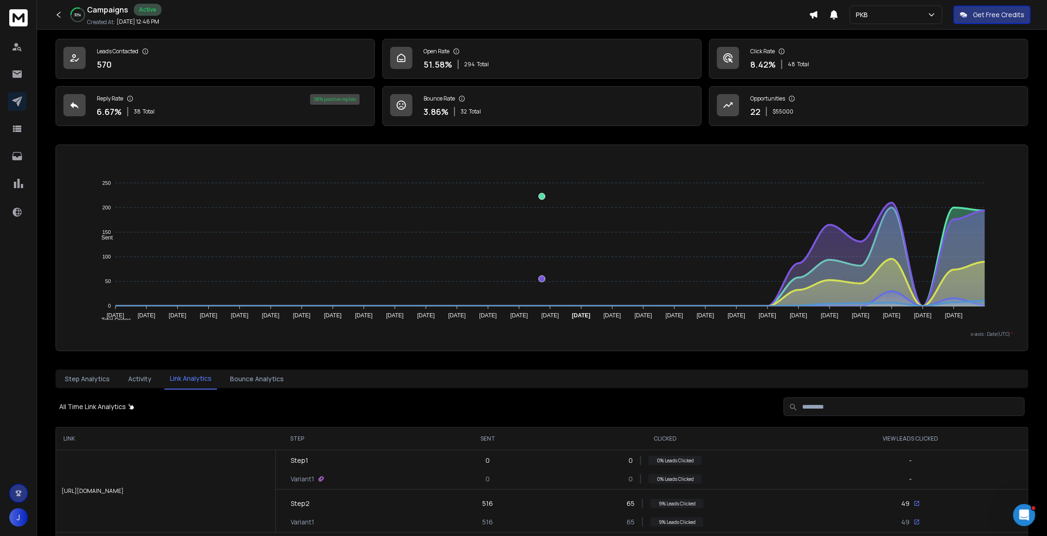
click at [164, 134] on div "Leads Contacted 570 Open Rate 51.58 % 294 Total Click Rate 8.42 % 48 Total Repl…" at bounding box center [542, 296] width 973 height 515
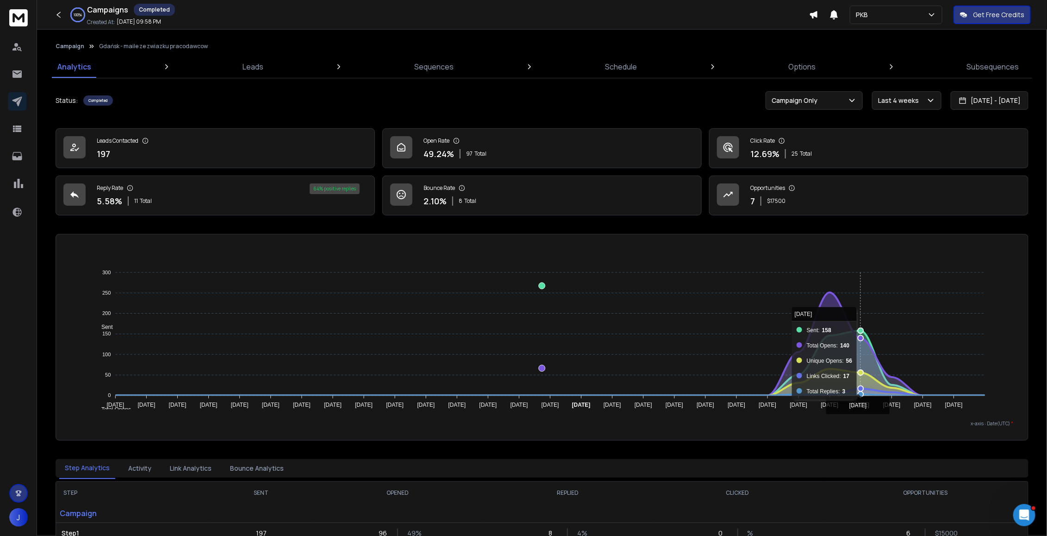
scroll to position [104, 0]
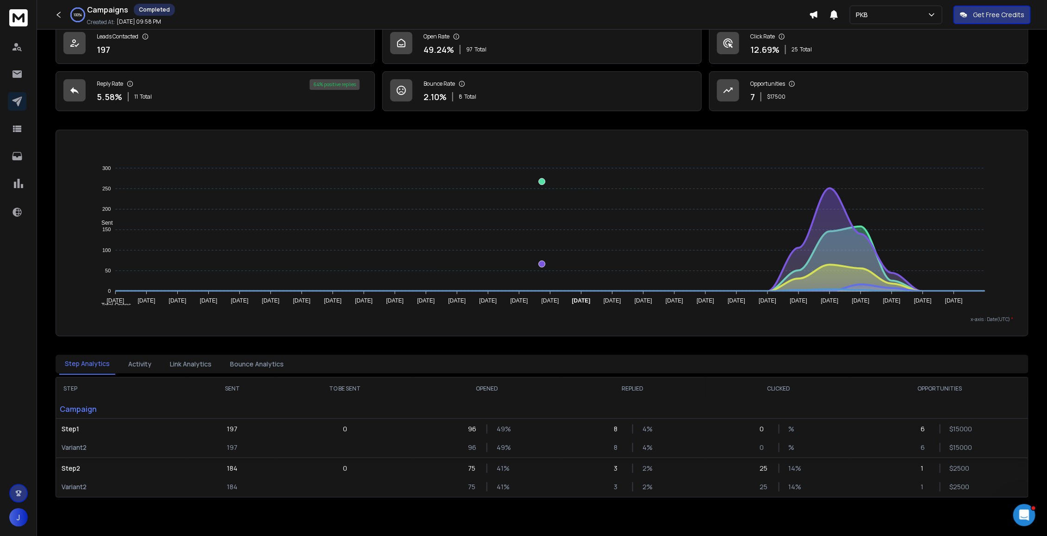
click at [188, 366] on button "Link Analytics" at bounding box center [190, 364] width 53 height 20
